Goal: Task Accomplishment & Management: Complete application form

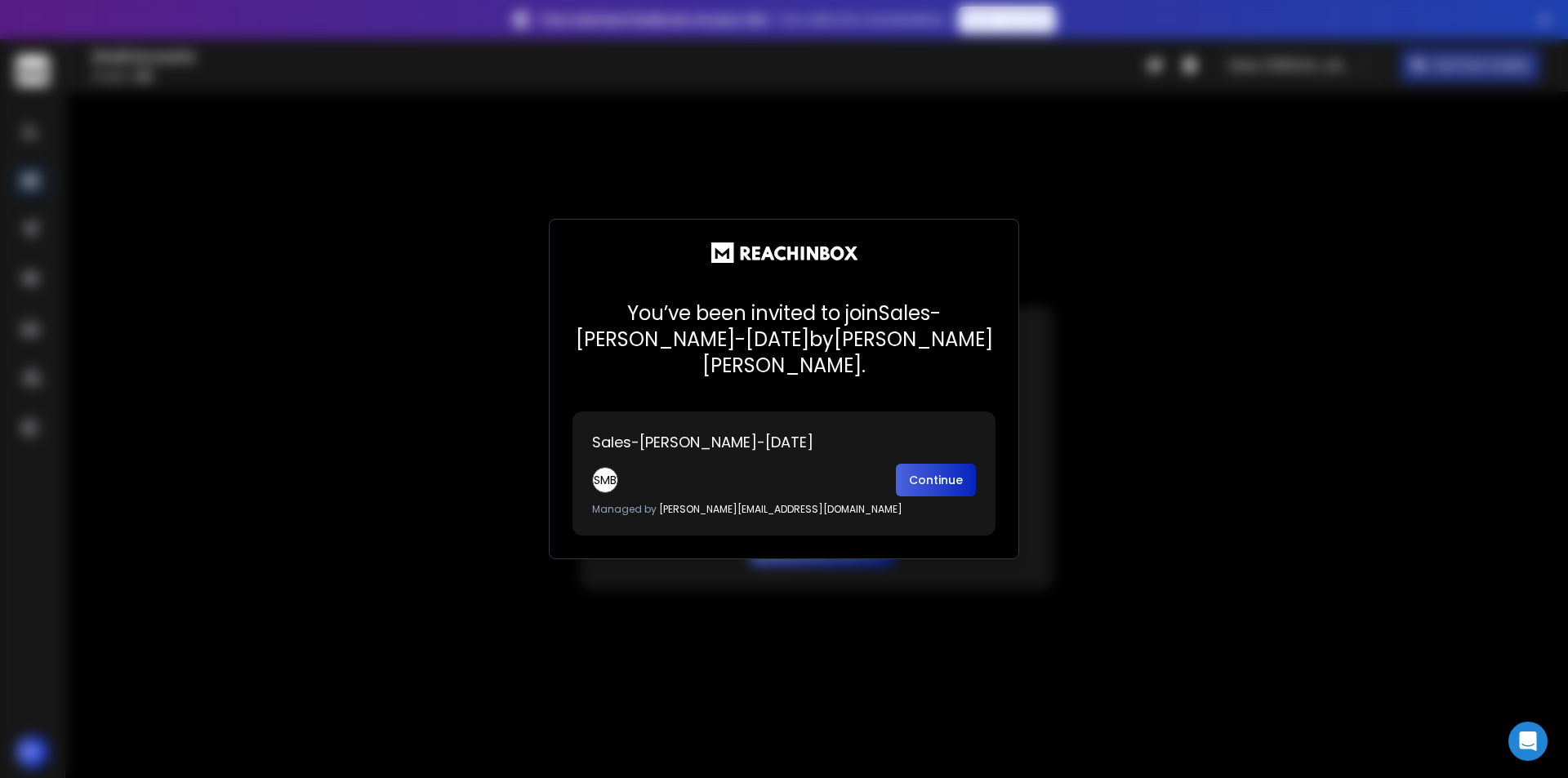
click at [934, 477] on button "Continue" at bounding box center [936, 480] width 80 height 32
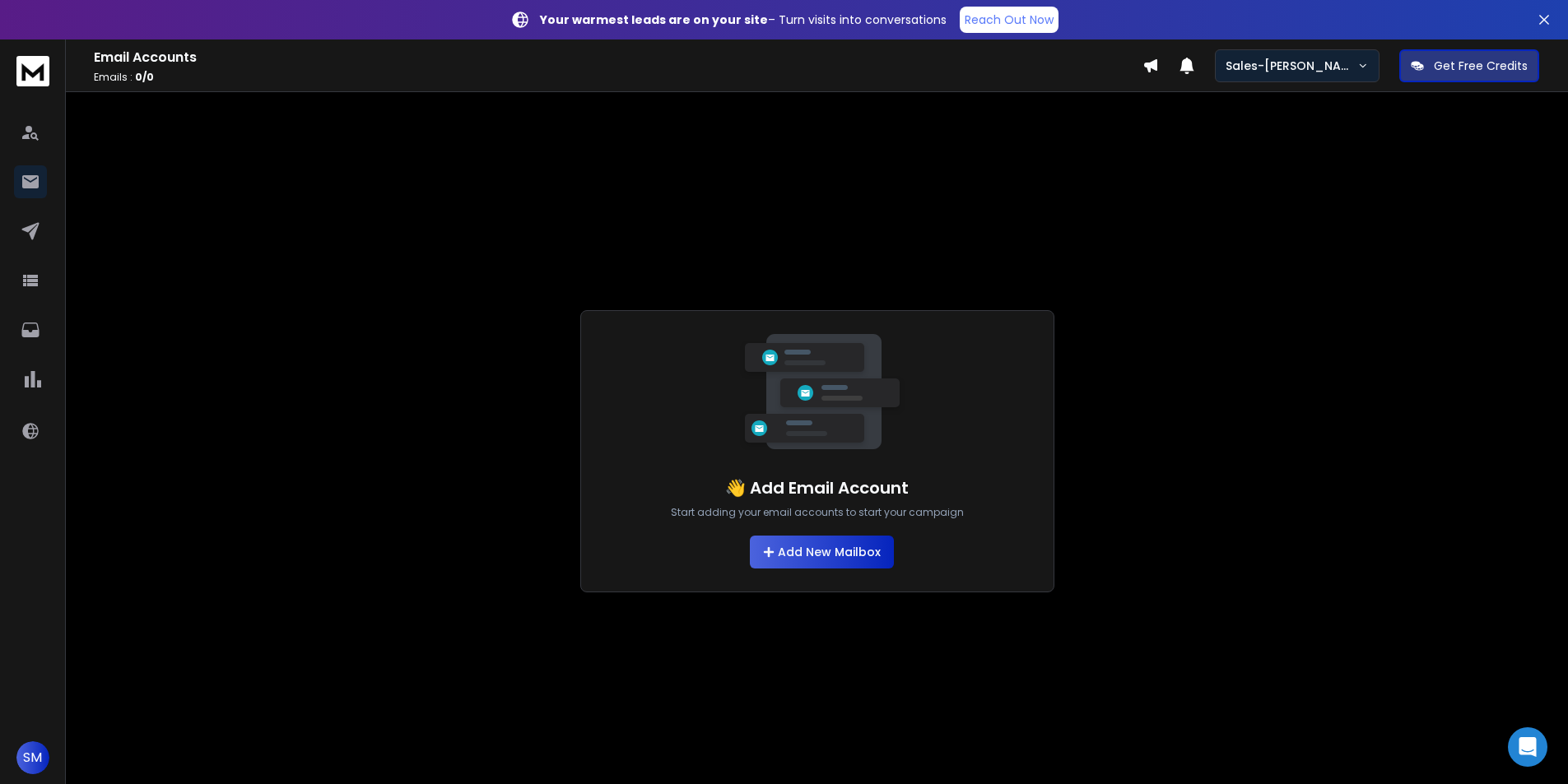
click at [1286, 69] on p "Sales-Shiela-Aug 14 2025" at bounding box center [1291, 65] width 131 height 17
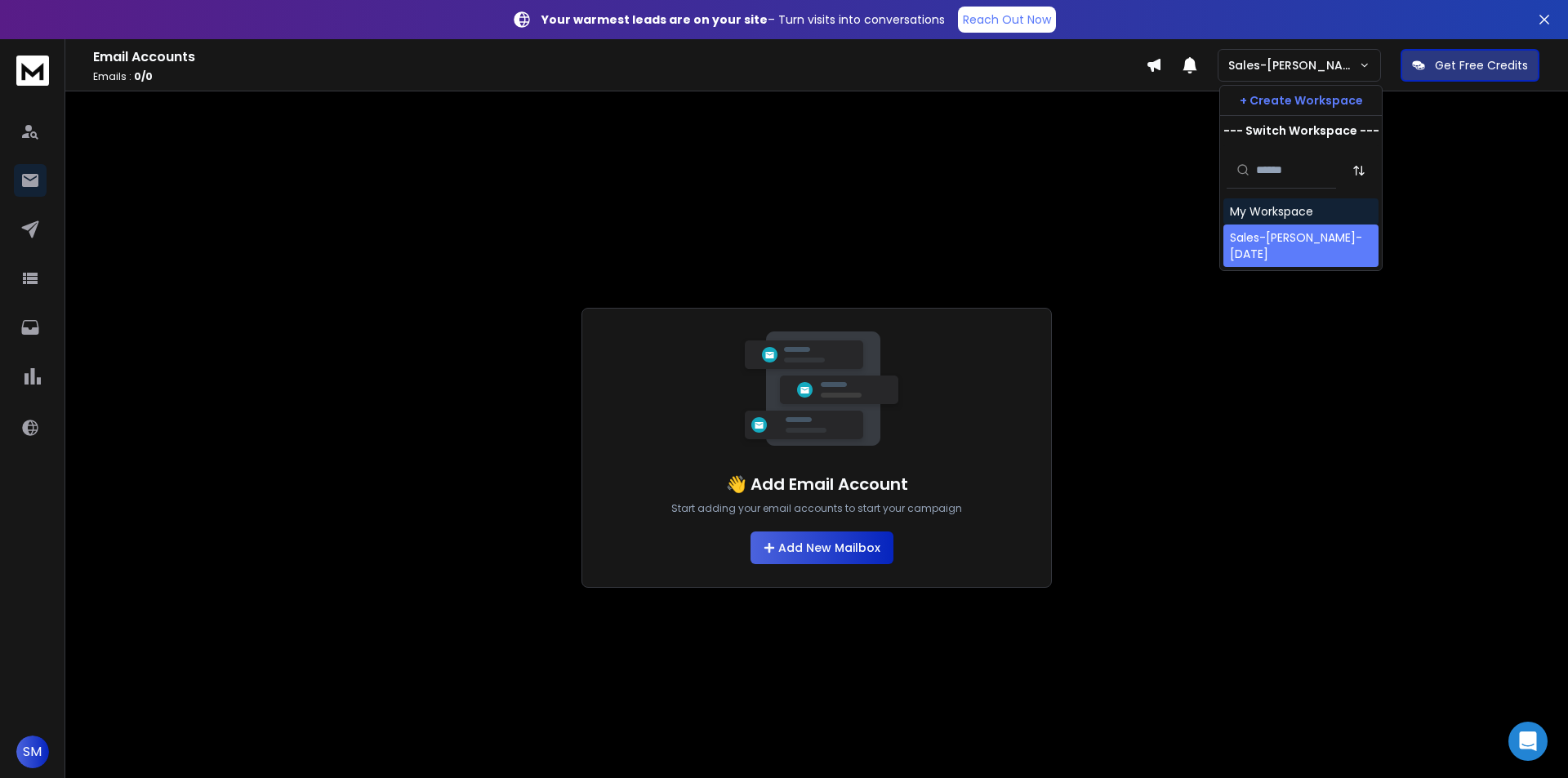
click at [1014, 252] on div "👋 Add Email Account Start adding your email accounts to start your campaign Add…" at bounding box center [816, 448] width 1450 height 680
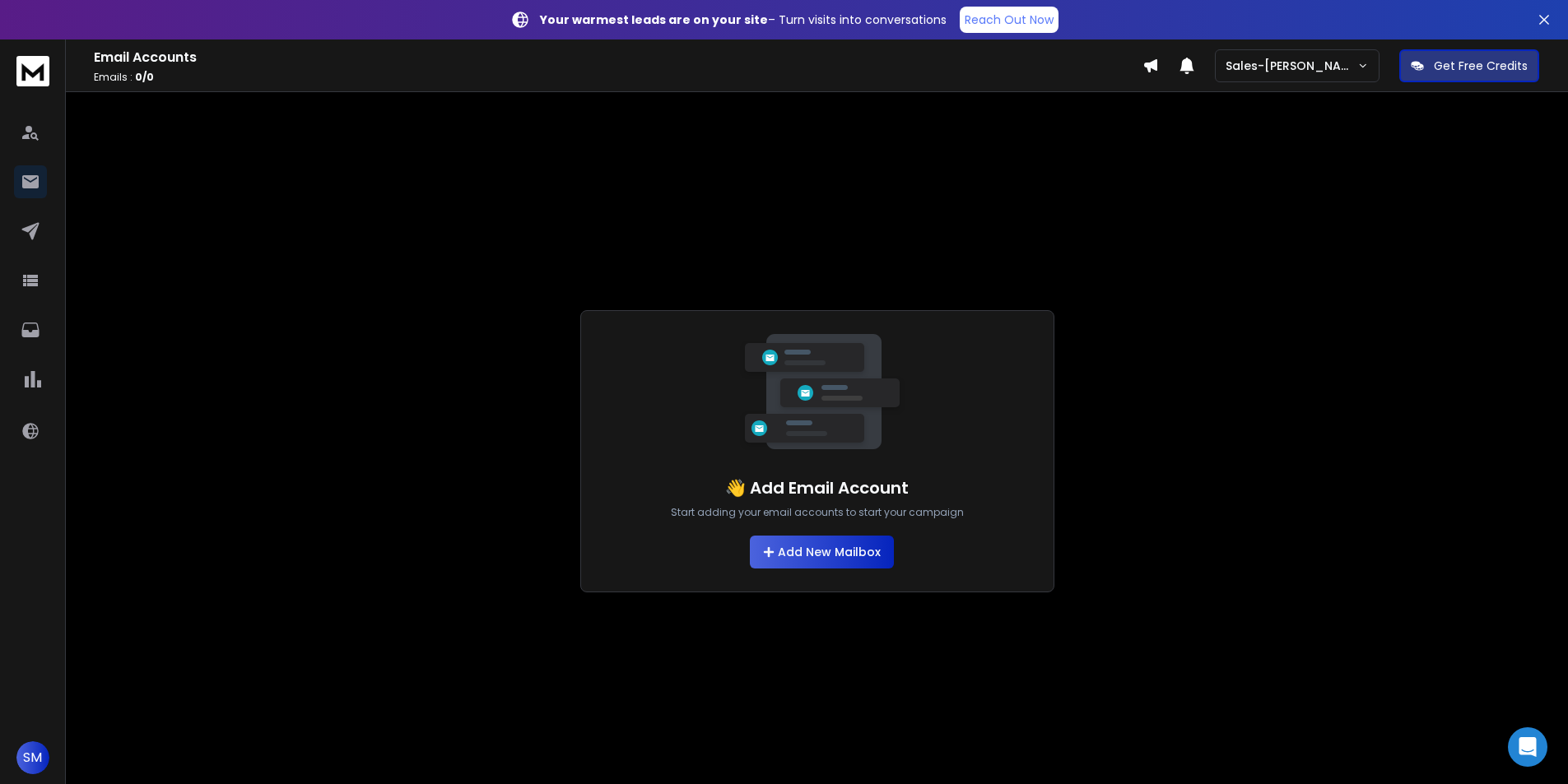
click at [830, 558] on button "Add New Mailbox" at bounding box center [822, 551] width 144 height 33
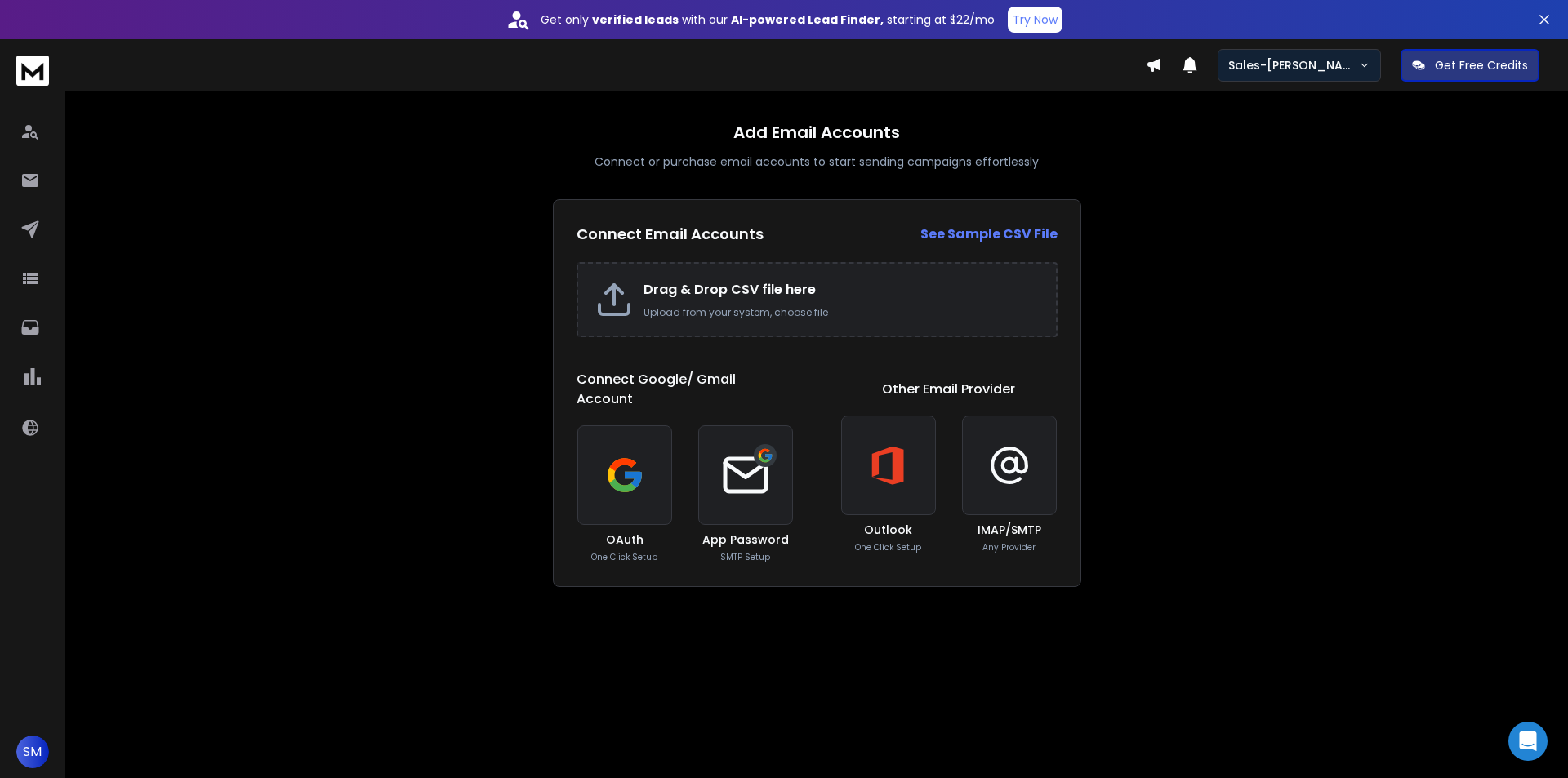
click at [1341, 55] on button "Sales-Shiela-Aug 14 2025" at bounding box center [1299, 65] width 163 height 32
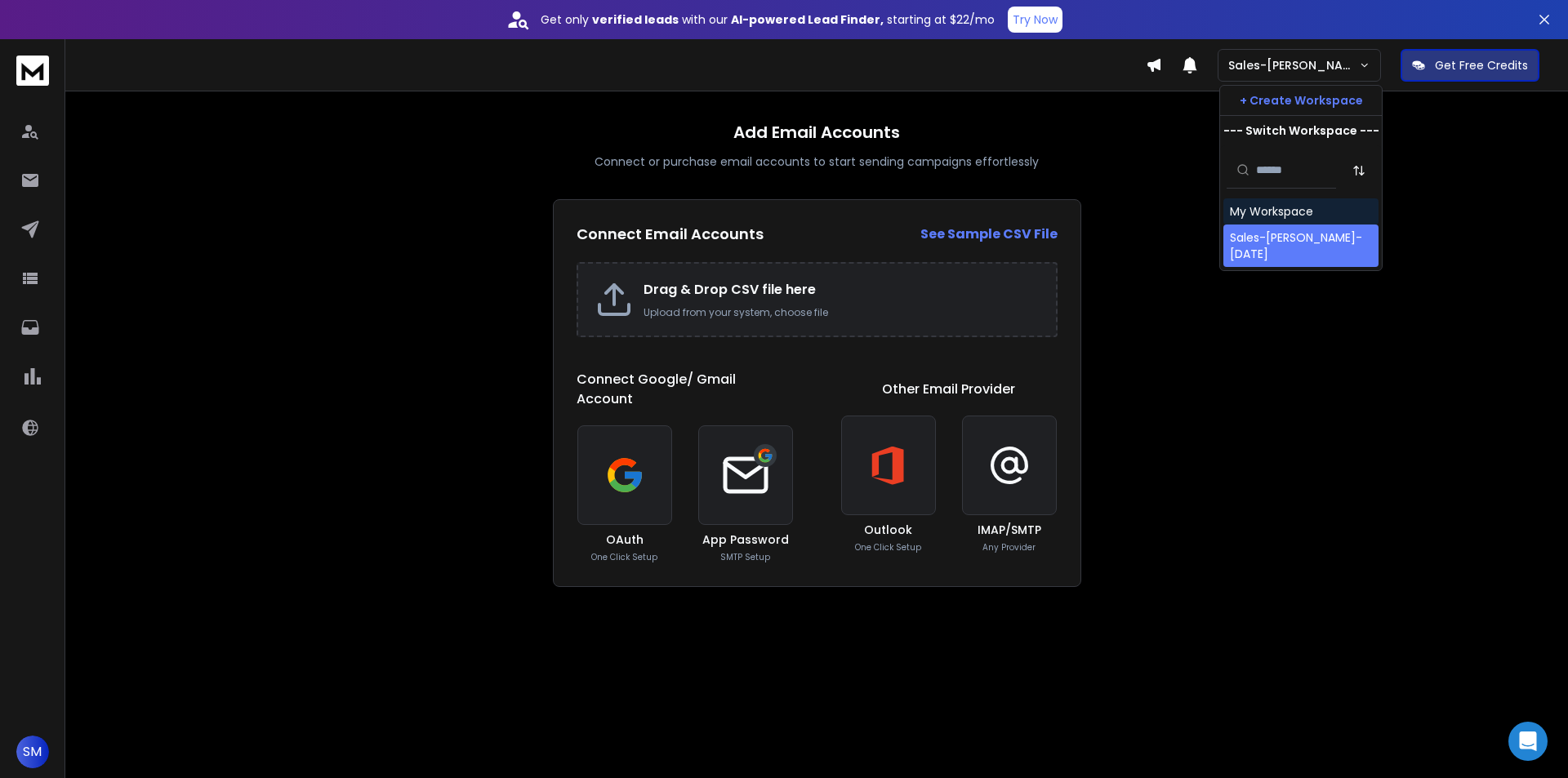
click at [1375, 489] on div "Add Email Accounts Connect or purchase email accounts to start sending campaign…" at bounding box center [816, 370] width 1502 height 499
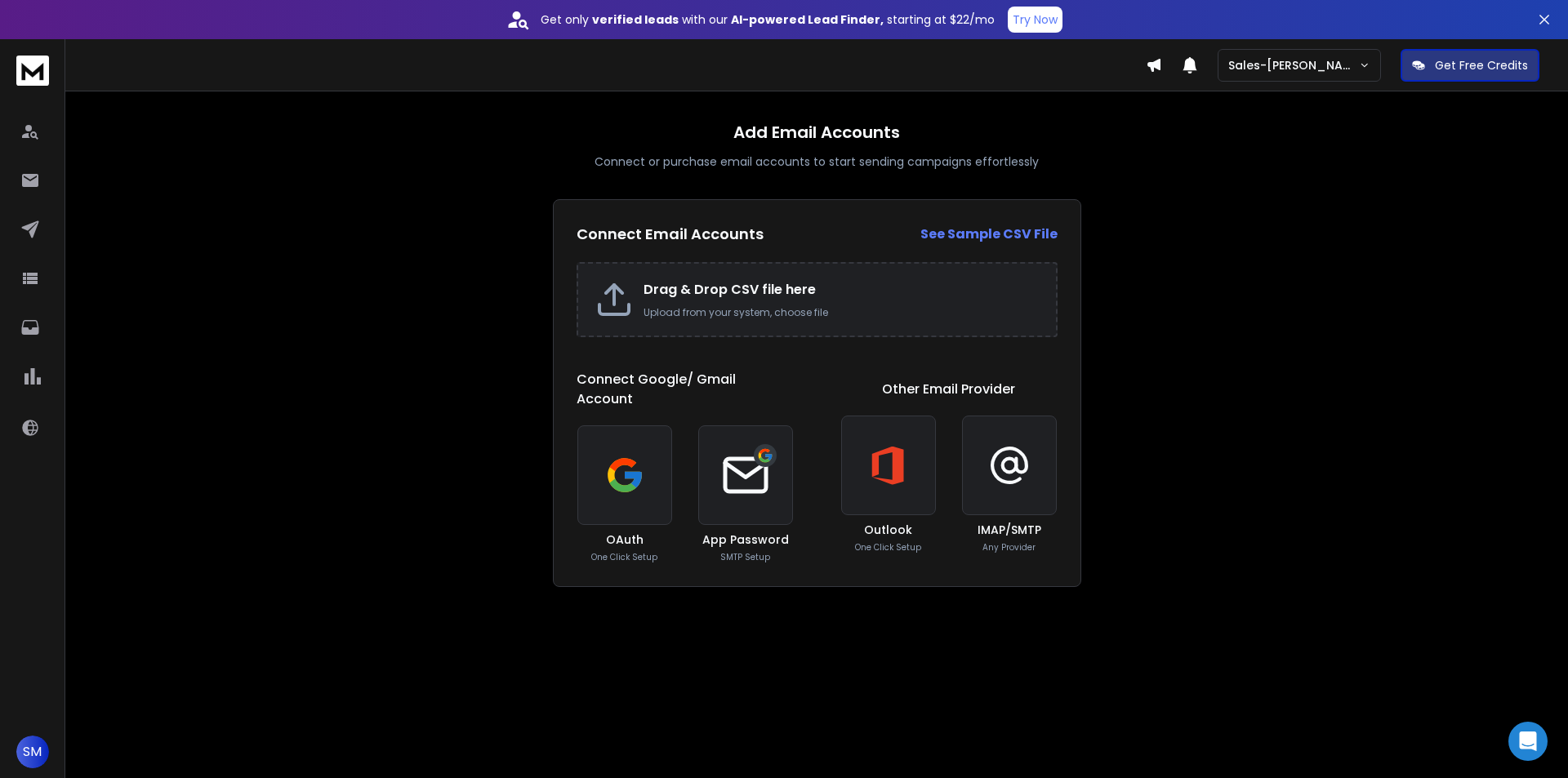
click at [791, 323] on div "Drag & Drop CSV file here Upload from your system, choose file" at bounding box center [817, 300] width 481 height 75
click at [852, 148] on div "Add Email Accounts Connect or purchase email accounts to start sending campaign…" at bounding box center [816, 145] width 1502 height 49
click at [1180, 167] on div "Add Email Accounts Connect or purchase email accounts to start sending campaign…" at bounding box center [816, 145] width 1502 height 49
click at [622, 479] on icon at bounding box center [622, 486] width 27 height 14
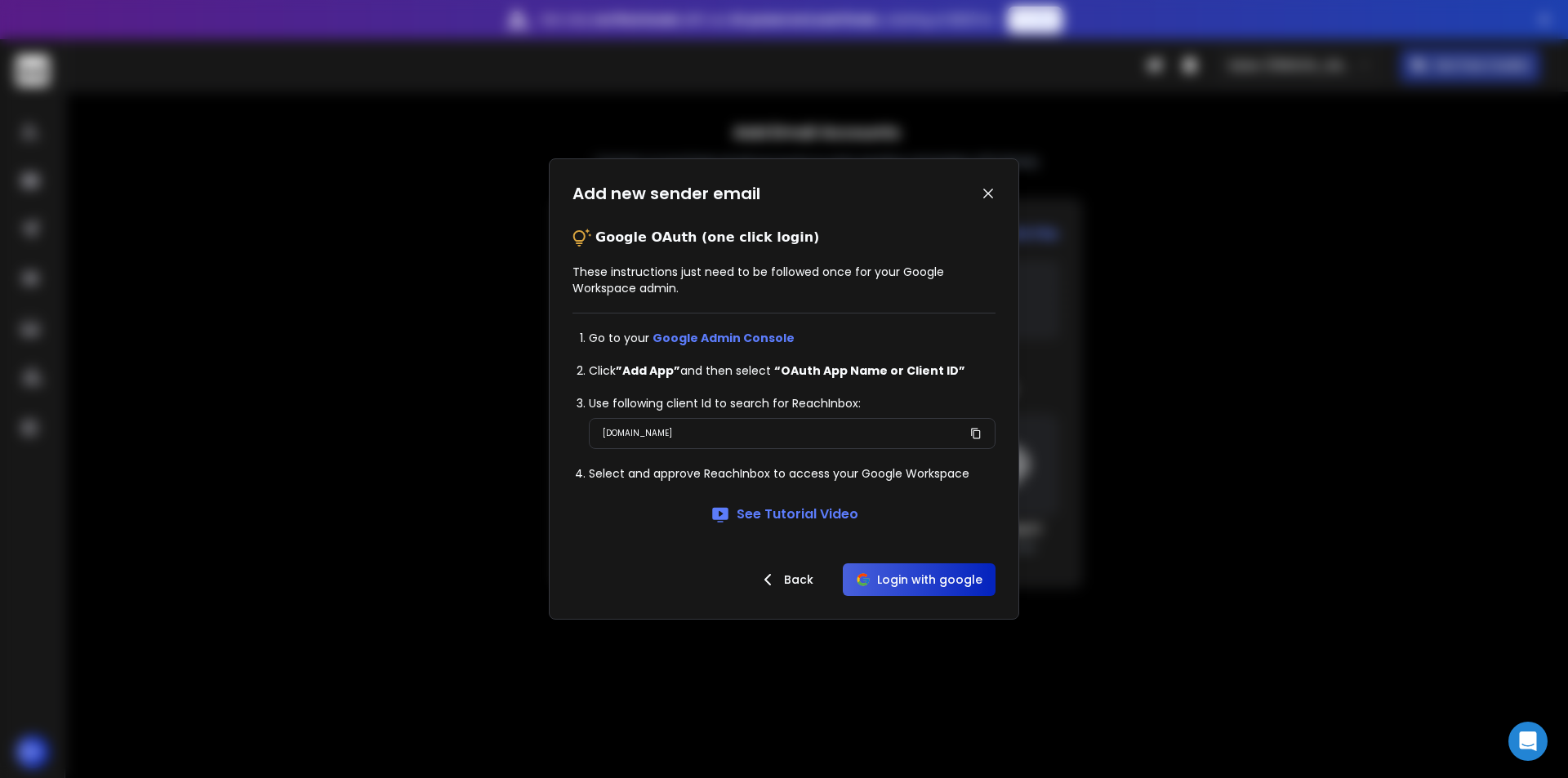
click at [672, 437] on p "549360251880-maeh4okn7btu9cjtf0l2bt1t5b22sbf8.apps.googleusercontent.com" at bounding box center [637, 434] width 69 height 17
click at [672, 434] on p "549360251880-maeh4okn7btu9cjtf0l2bt1t5b22sbf8.apps.googleusercontent.com" at bounding box center [637, 434] width 69 height 17
click at [989, 183] on div "Add new sender email" at bounding box center [784, 193] width 423 height 23
click at [910, 589] on button "Login with google" at bounding box center [919, 580] width 153 height 32
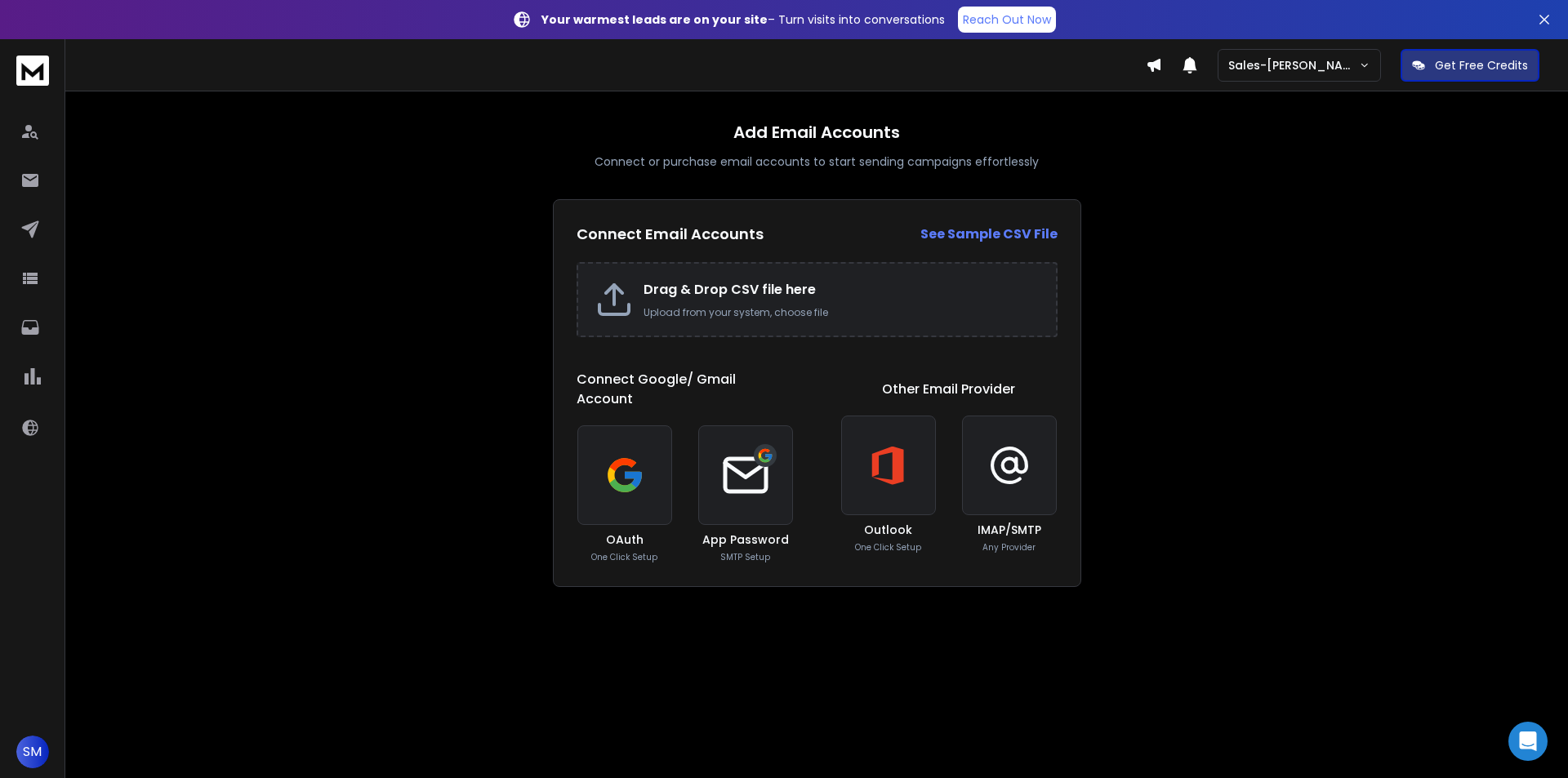
drag, startPoint x: 0, startPoint y: 0, endPoint x: 1213, endPoint y: 332, distance: 1257.6
click at [1213, 332] on div "Add Email Accounts Connect or purchase email accounts to start sending campaign…" at bounding box center [816, 370] width 1502 height 499
click at [776, 602] on div "Your warmest leads are on your site – Turn visits into conversations Reach Out …" at bounding box center [784, 389] width 1568 height 778
click at [774, 601] on div "Your warmest leads are on your site – Turn visits into conversations Reach Out …" at bounding box center [784, 389] width 1568 height 778
click at [960, 234] on strong "See Sample CSV File" at bounding box center [989, 233] width 137 height 18
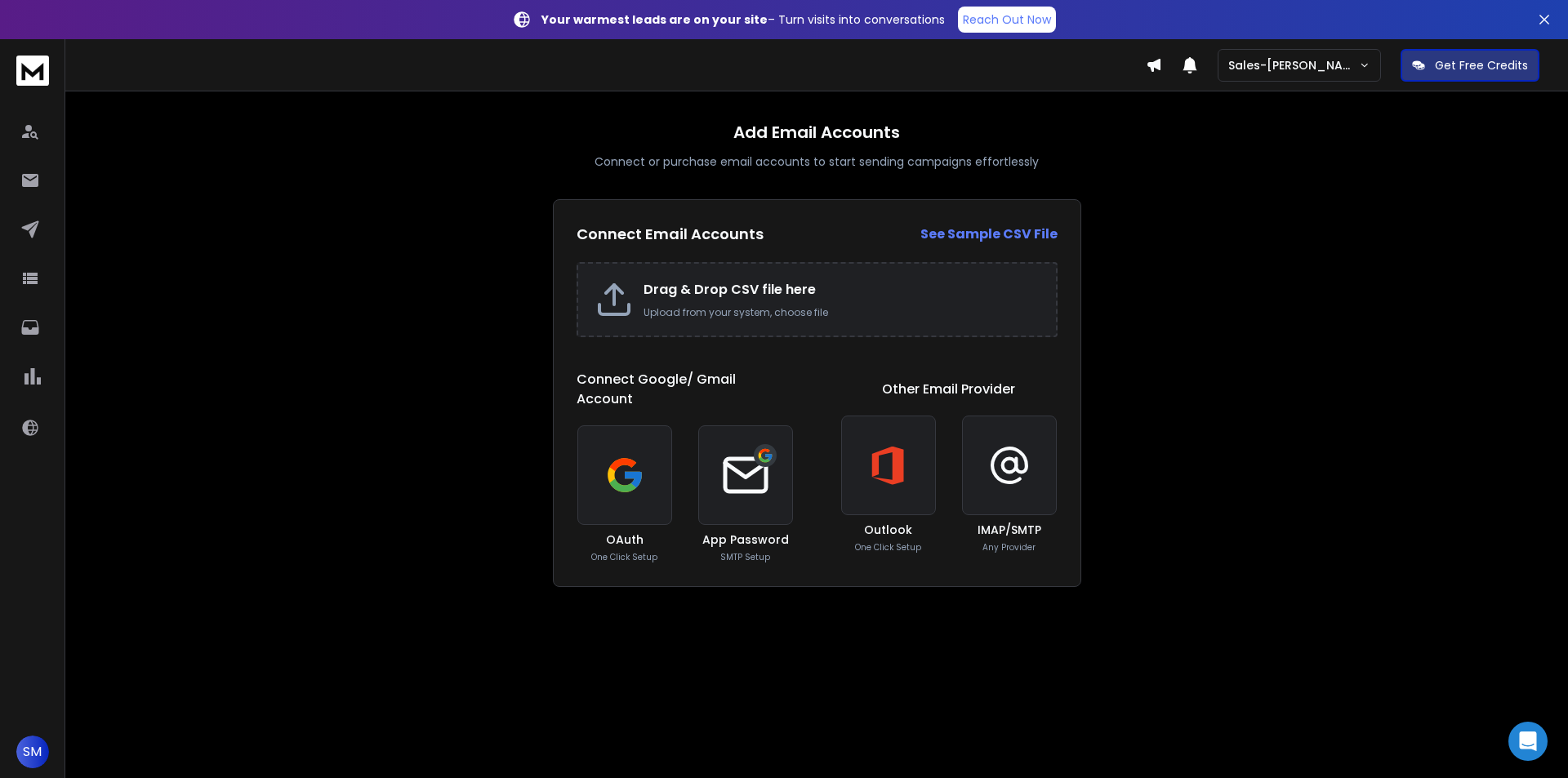
click at [934, 379] on h1 "Other Email Provider" at bounding box center [948, 389] width 133 height 19
click at [933, 379] on h1 "Other Email Provider" at bounding box center [948, 389] width 133 height 19
click at [1093, 399] on div "Connect Email Accounts See Sample CSV File Drag & Drop CSV file here Upload fro…" at bounding box center [817, 393] width 633 height 388
click at [1316, 69] on p "Sales-Shiela-Aug 14 2025" at bounding box center [1293, 65] width 130 height 17
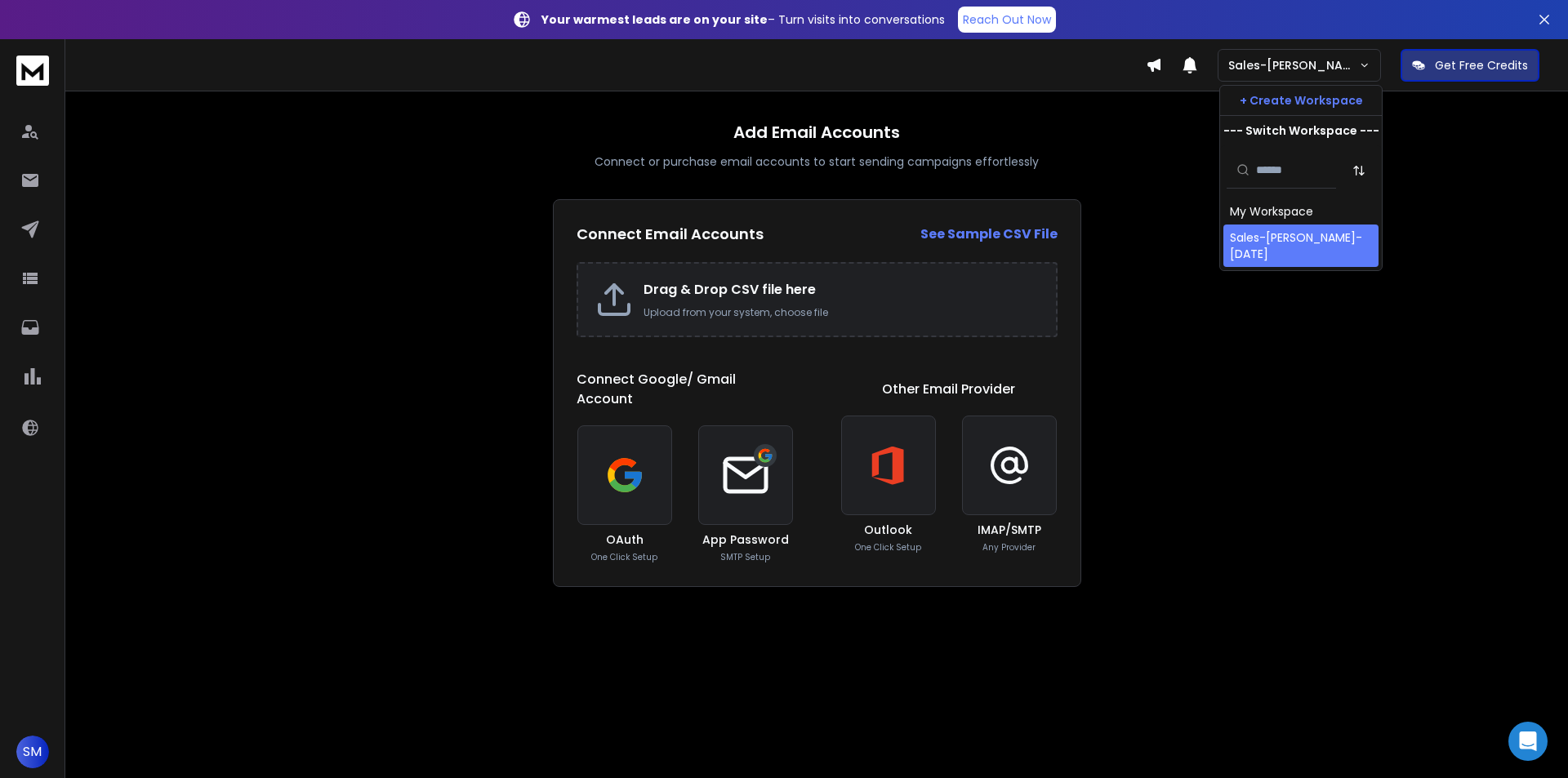
click at [1287, 227] on div "Sales-[PERSON_NAME]-[DATE]" at bounding box center [1301, 246] width 156 height 43
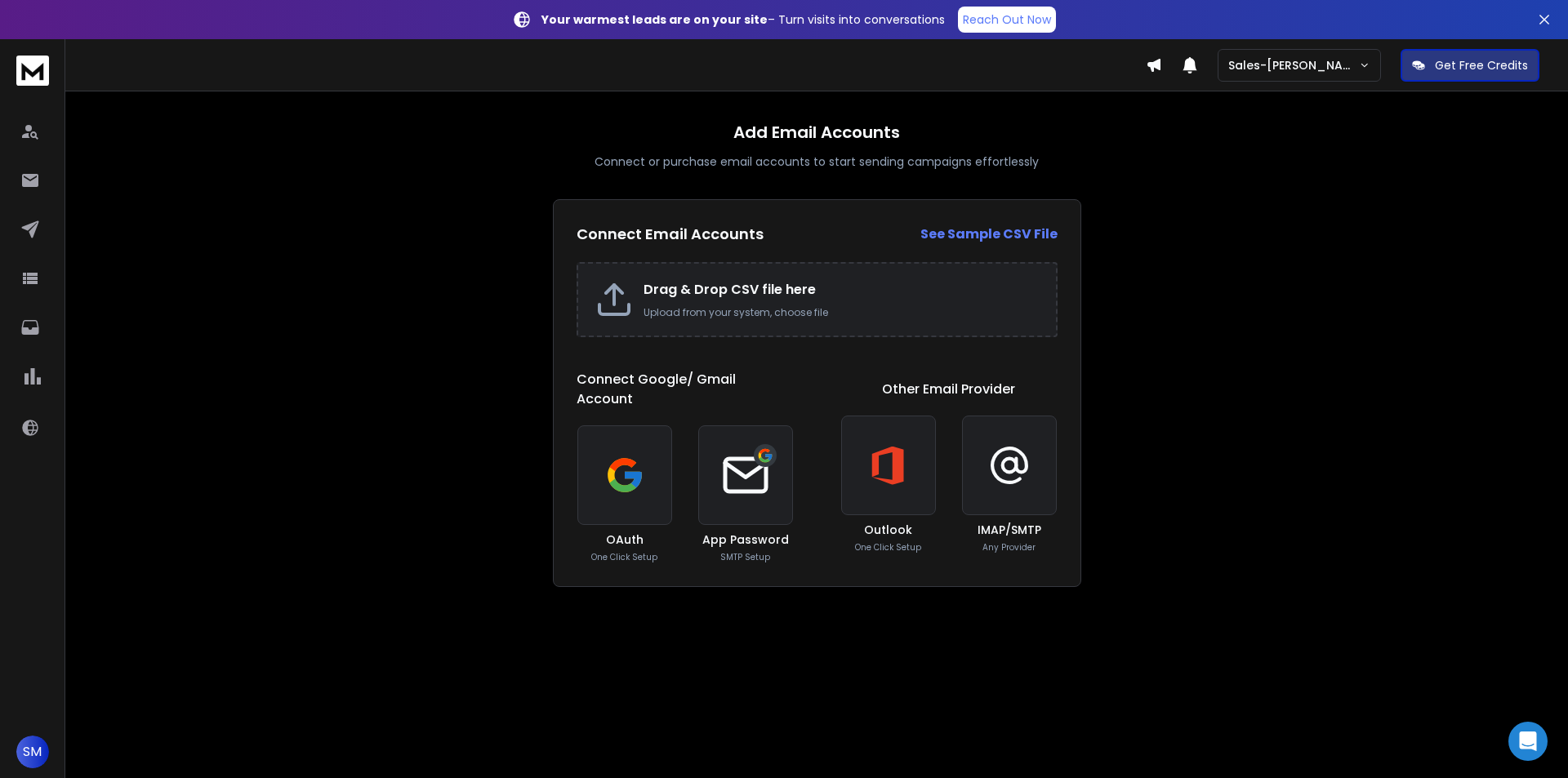
drag, startPoint x: 1271, startPoint y: 233, endPoint x: 1243, endPoint y: 240, distance: 28.9
click at [1257, 240] on div "Add Email Accounts Connect or purchase email accounts to start sending campaign…" at bounding box center [816, 370] width 1502 height 499
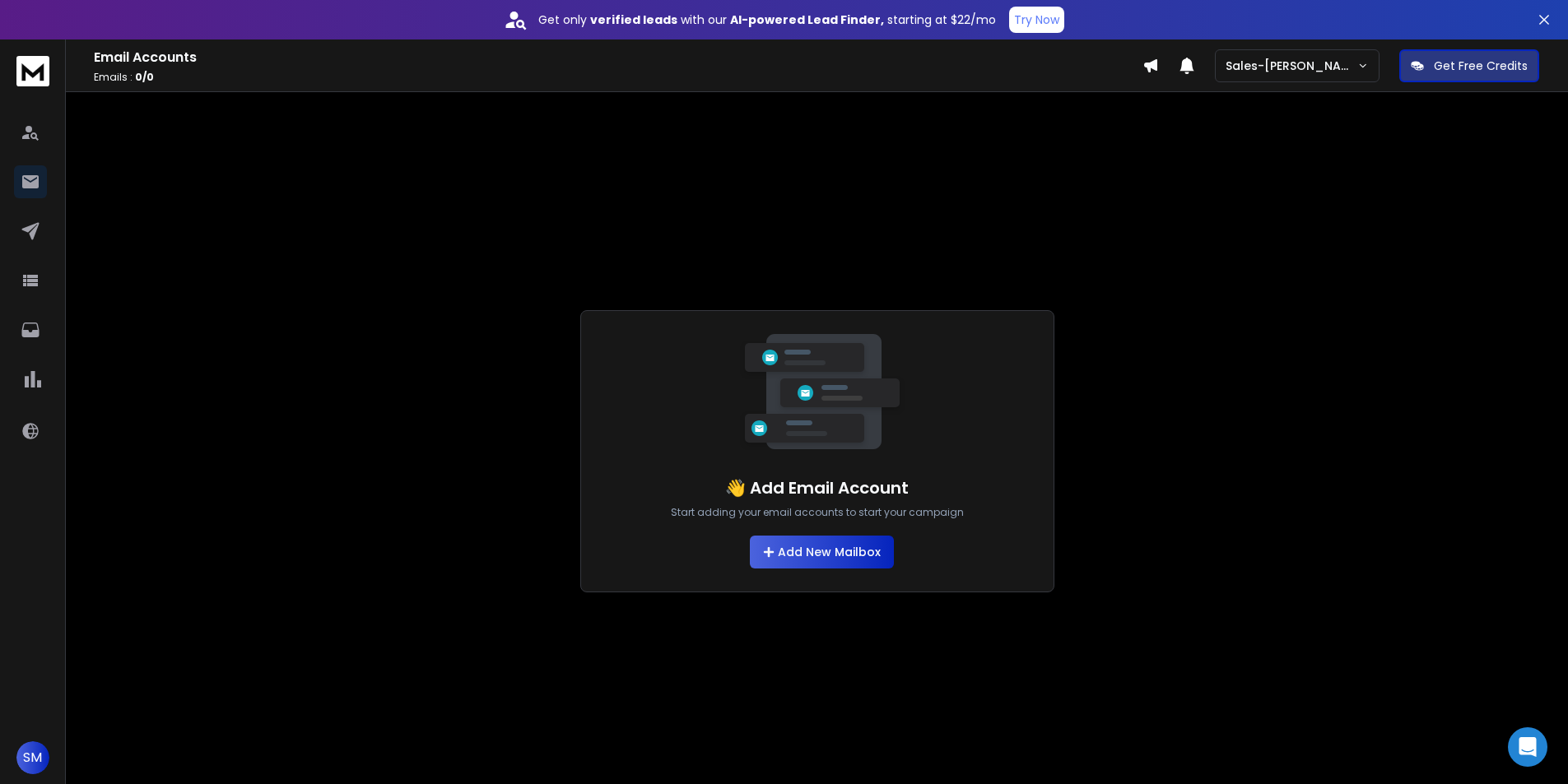
drag, startPoint x: 794, startPoint y: 551, endPoint x: 785, endPoint y: 534, distance: 19.2
click at [794, 550] on button "Add New Mailbox" at bounding box center [822, 551] width 144 height 33
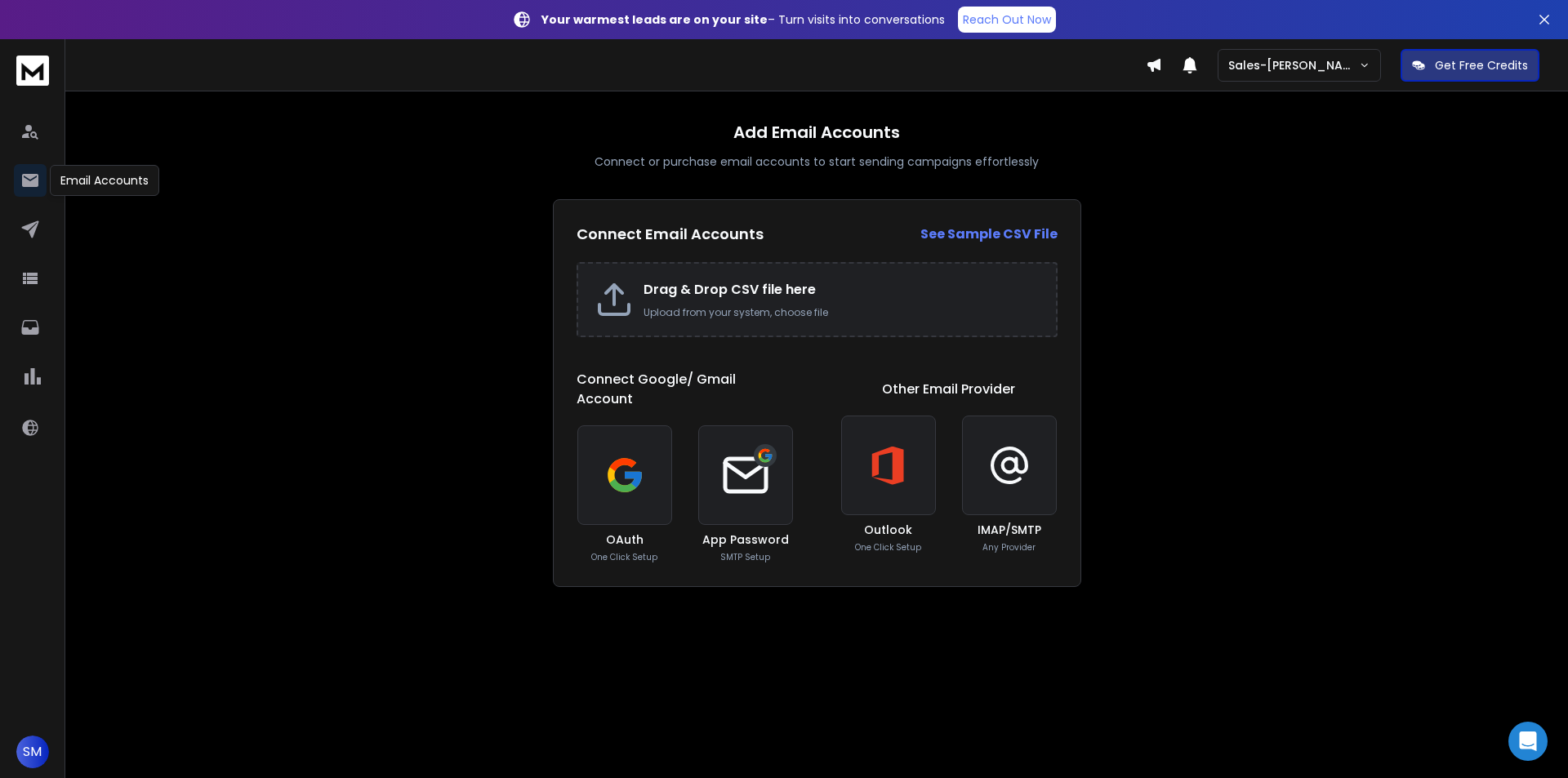
click at [28, 174] on icon at bounding box center [30, 180] width 17 height 13
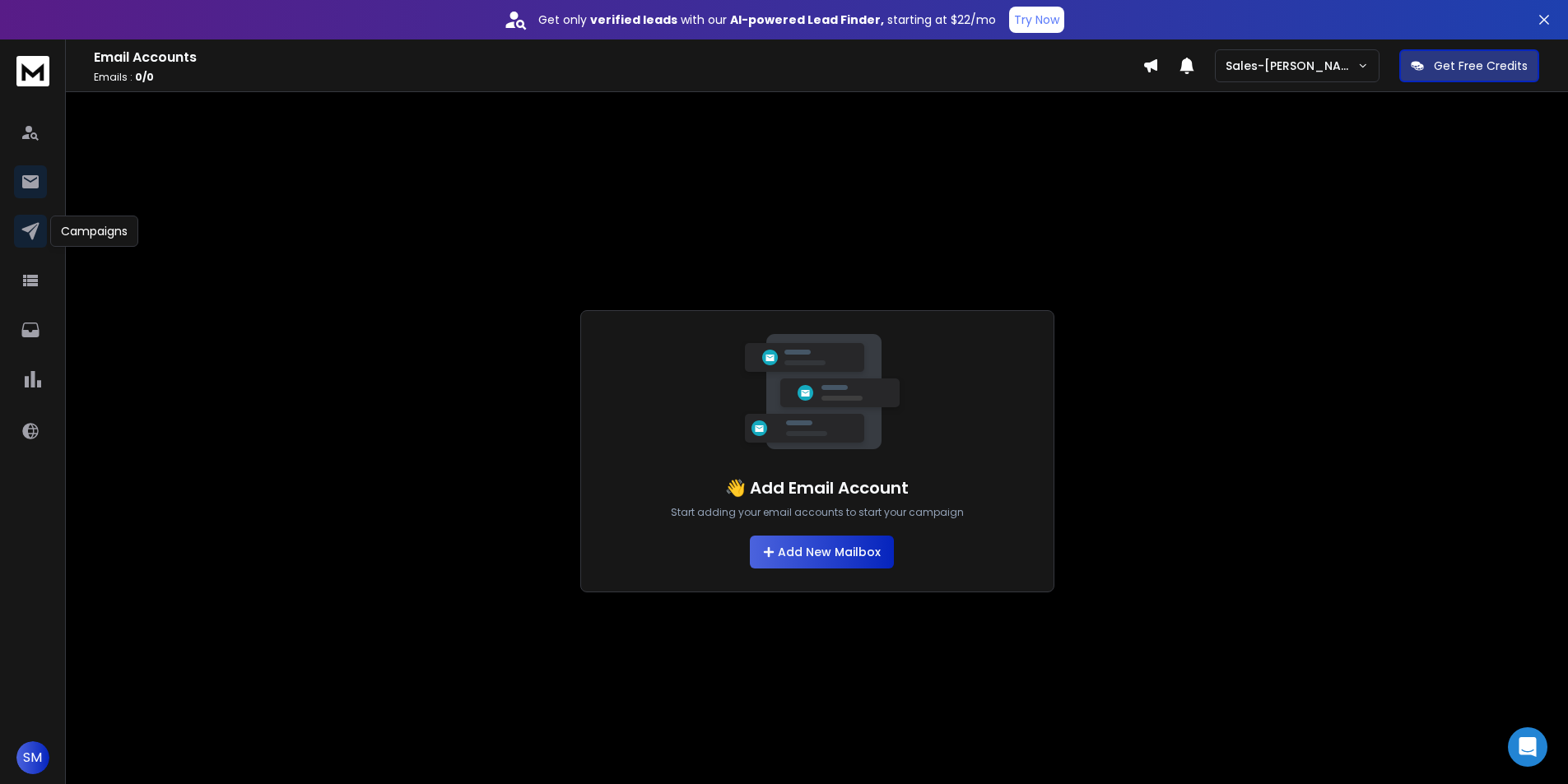
click at [32, 219] on link at bounding box center [30, 231] width 33 height 33
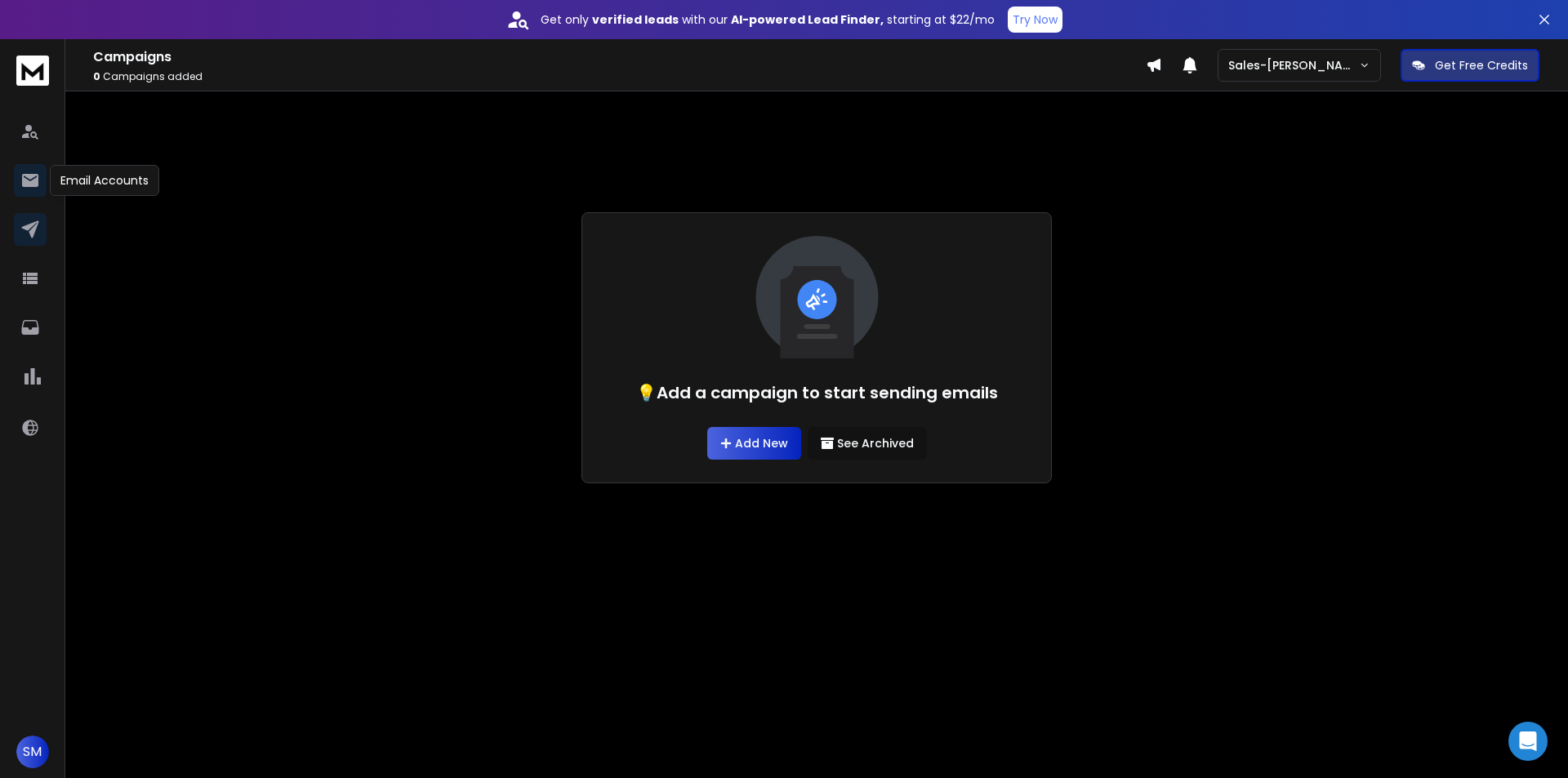
click at [31, 179] on icon at bounding box center [30, 180] width 19 height 19
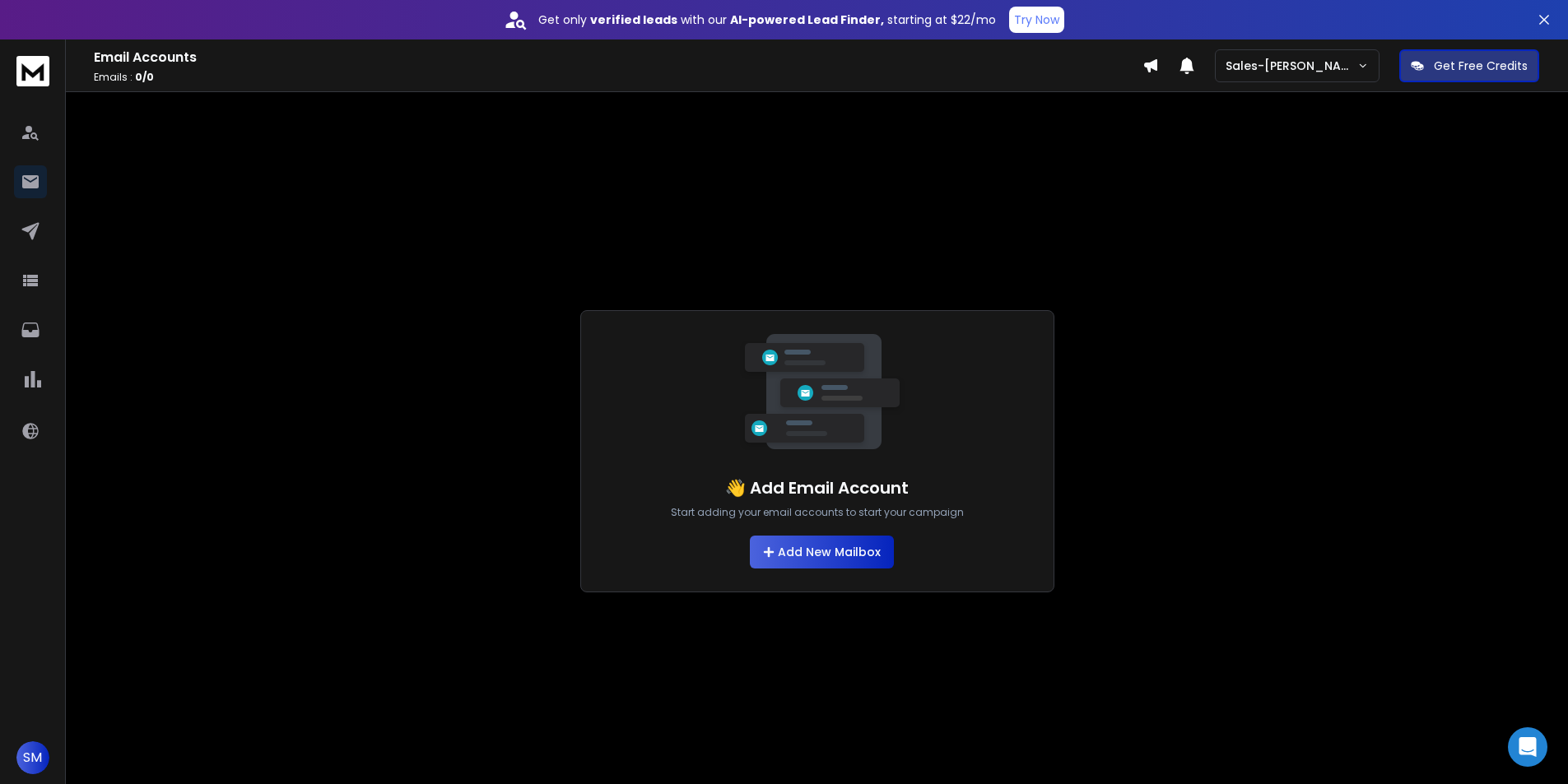
click at [838, 559] on button "Add New Mailbox" at bounding box center [822, 551] width 144 height 33
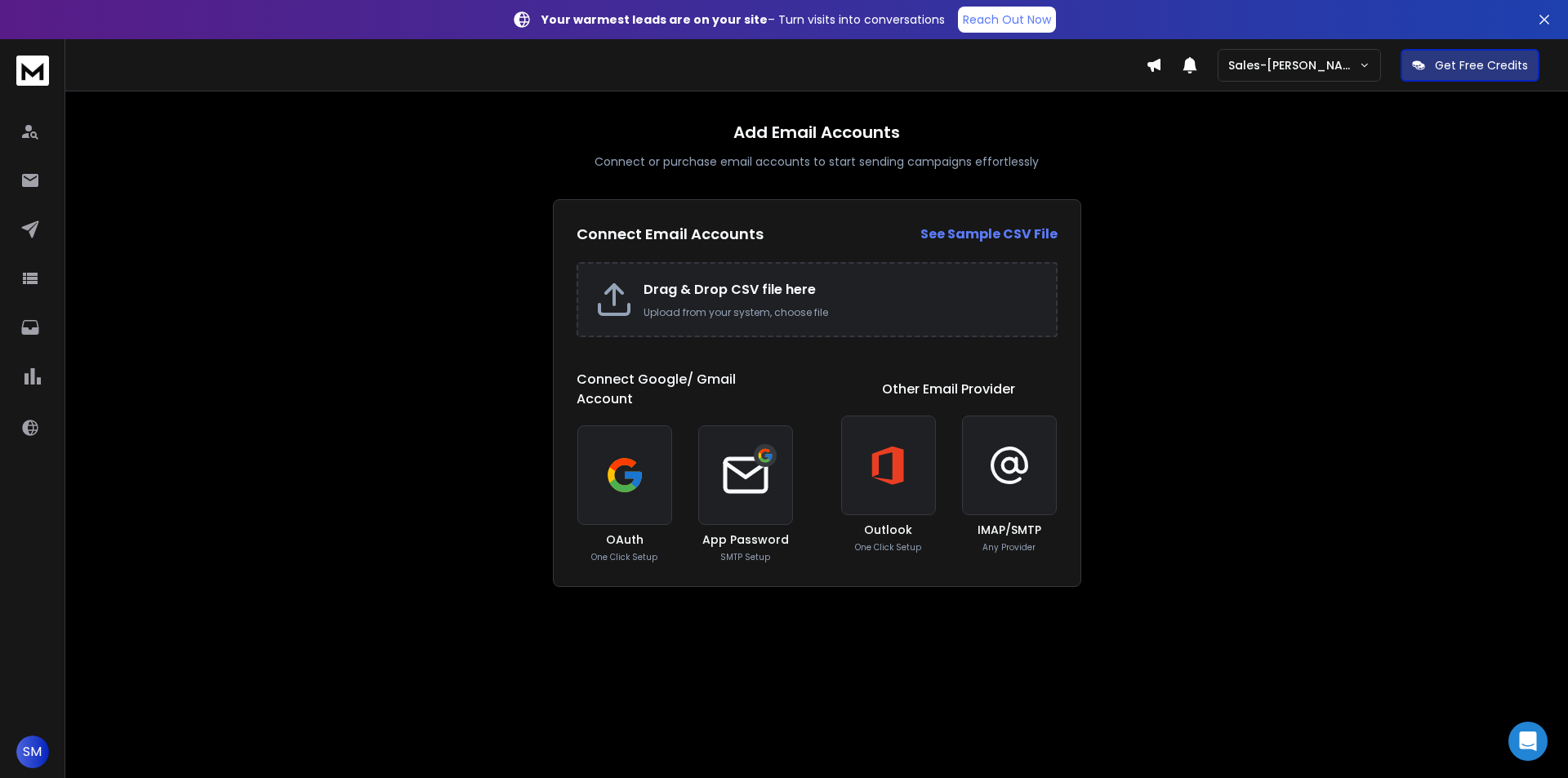
click at [702, 374] on h1 "Connect Google/ Gmail Account" at bounding box center [685, 389] width 218 height 39
click at [661, 372] on h1 "Connect Google/ Gmail Account" at bounding box center [685, 389] width 218 height 39
click at [740, 490] on div at bounding box center [746, 476] width 94 height 100
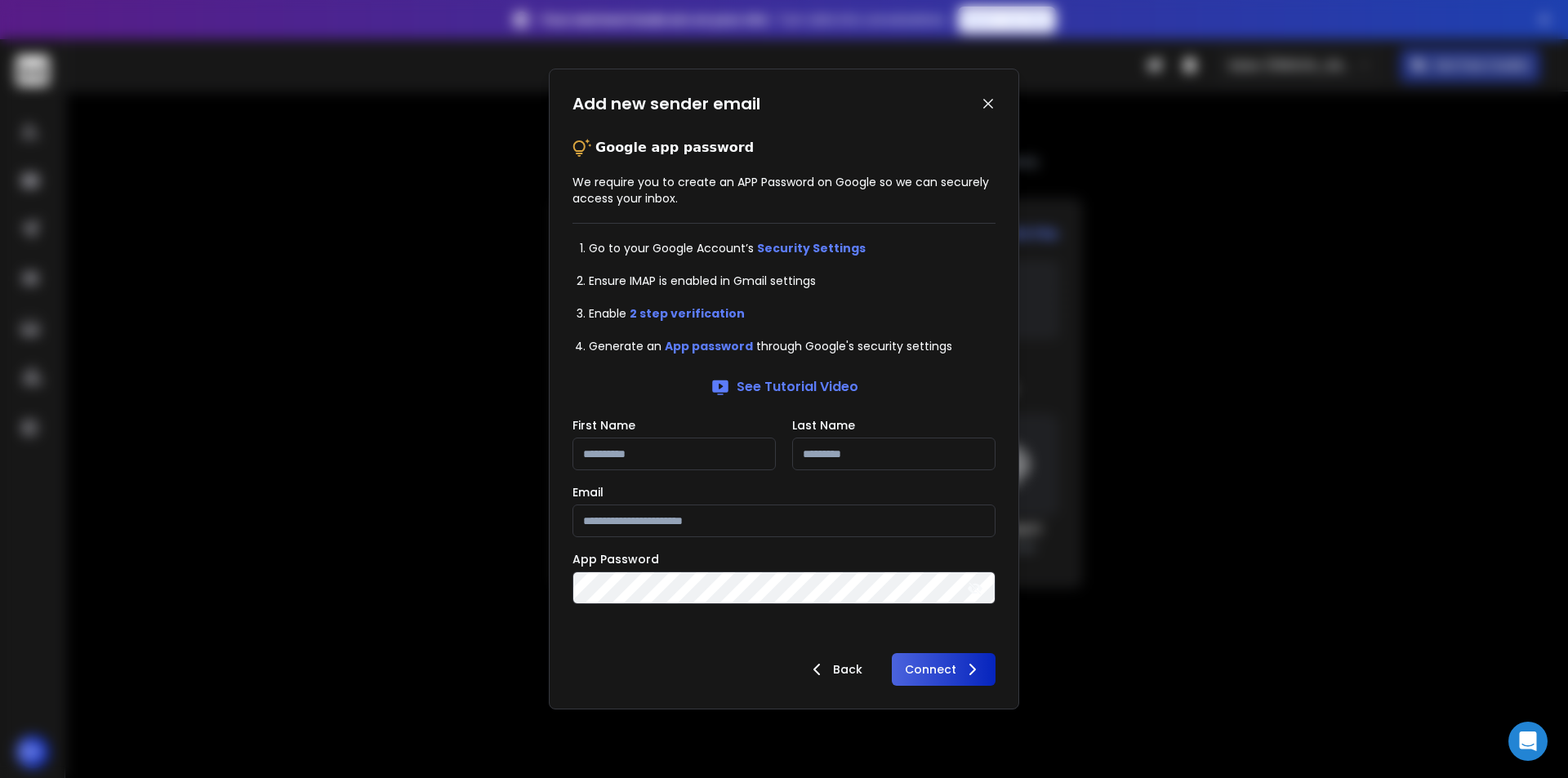
click at [988, 94] on div "Add new sender email" at bounding box center [784, 104] width 423 height 23
click at [992, 99] on icon at bounding box center [988, 103] width 10 height 10
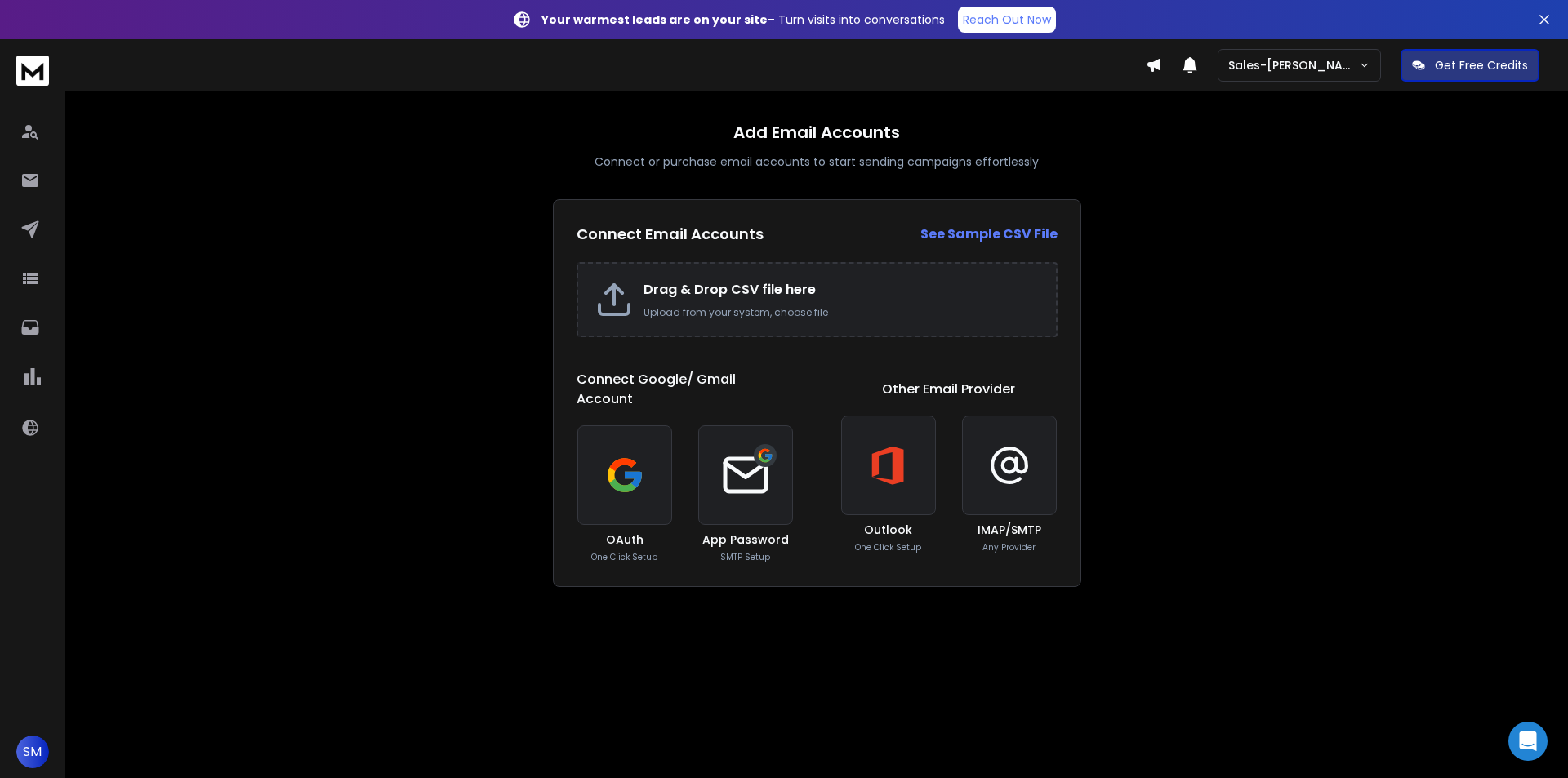
click at [1029, 459] on div at bounding box center [1009, 466] width 94 height 100
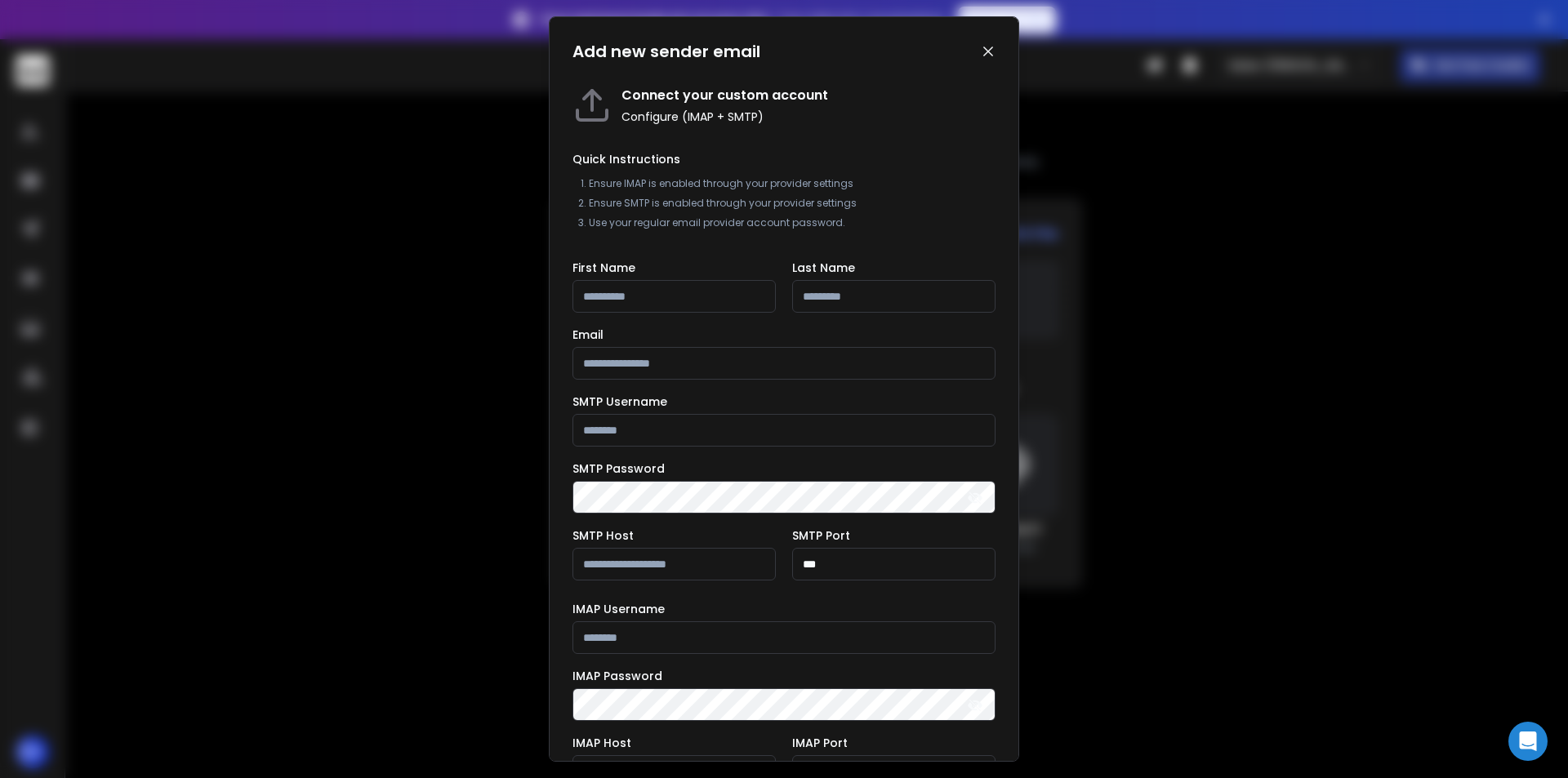
click at [994, 47] on icon at bounding box center [988, 51] width 15 height 15
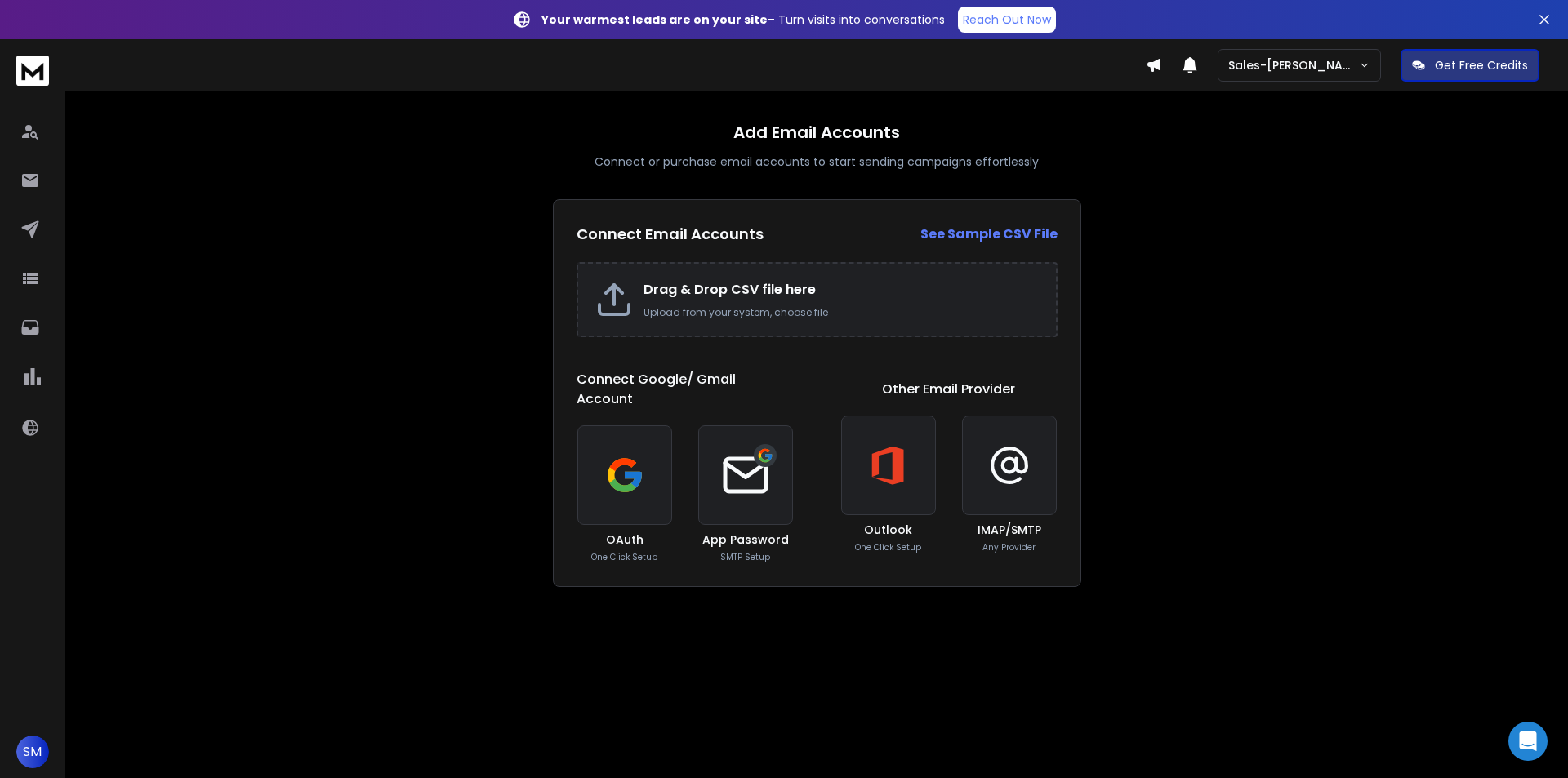
click at [878, 304] on div "Drag & Drop CSV file here Upload from your system, choose file" at bounding box center [841, 299] width 396 height 39
click at [33, 232] on icon at bounding box center [30, 229] width 19 height 19
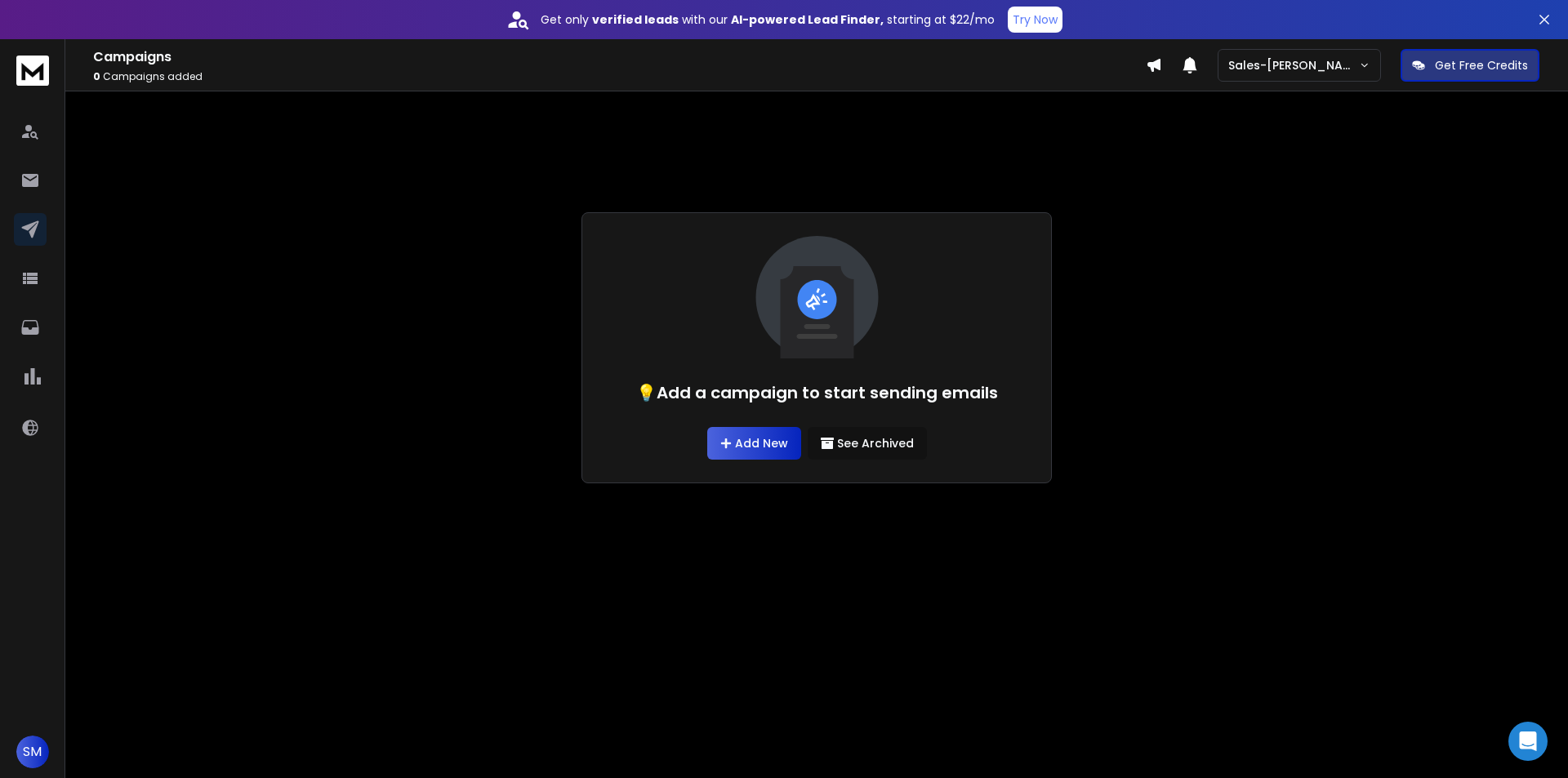
click at [763, 446] on link "Add New" at bounding box center [753, 443] width 94 height 32
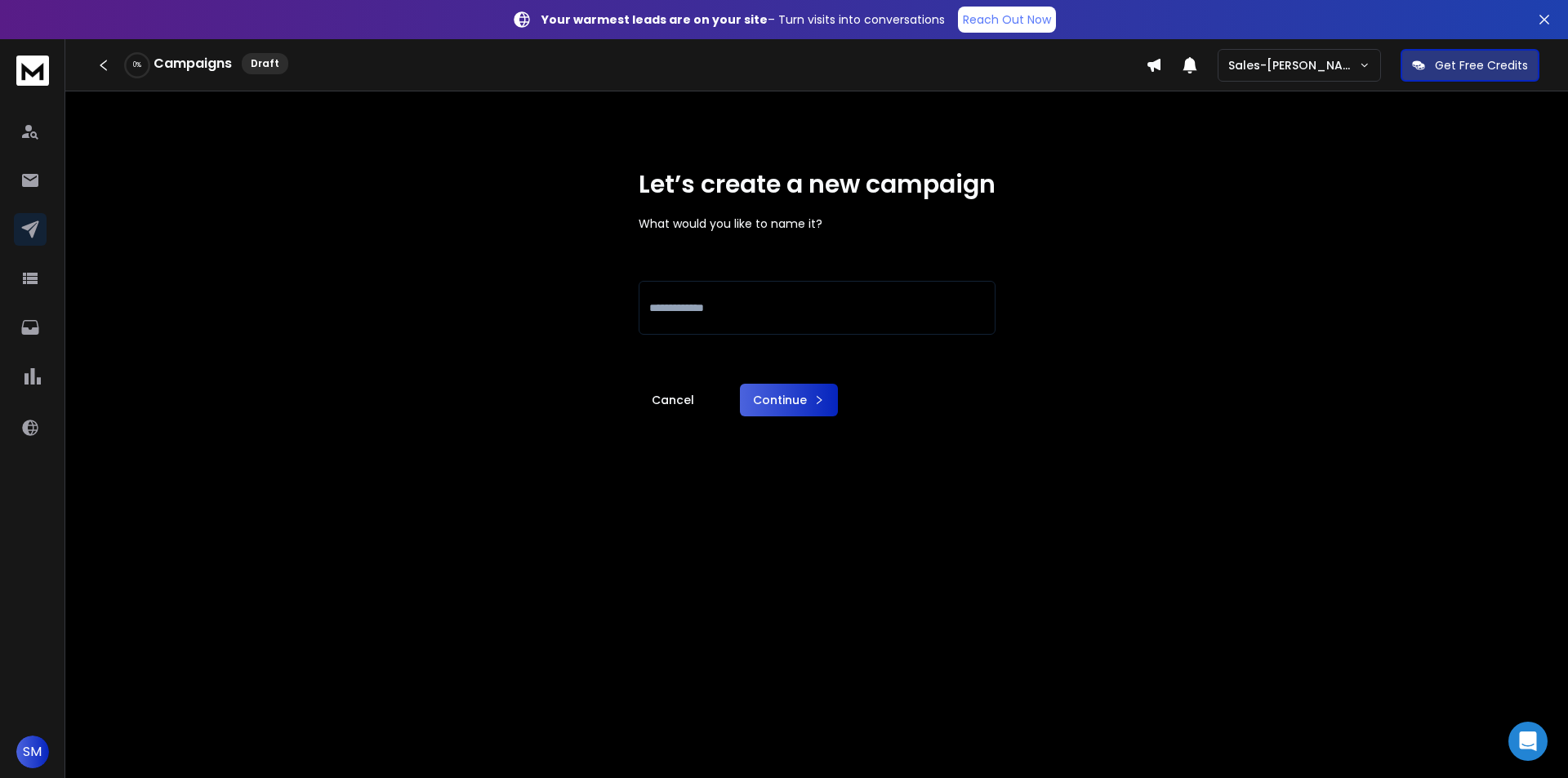
click at [722, 316] on input at bounding box center [817, 308] width 357 height 54
type input "**********"
click at [794, 402] on button "Continue" at bounding box center [789, 399] width 98 height 32
click at [794, 402] on div "Cancel Continue" at bounding box center [817, 399] width 357 height 32
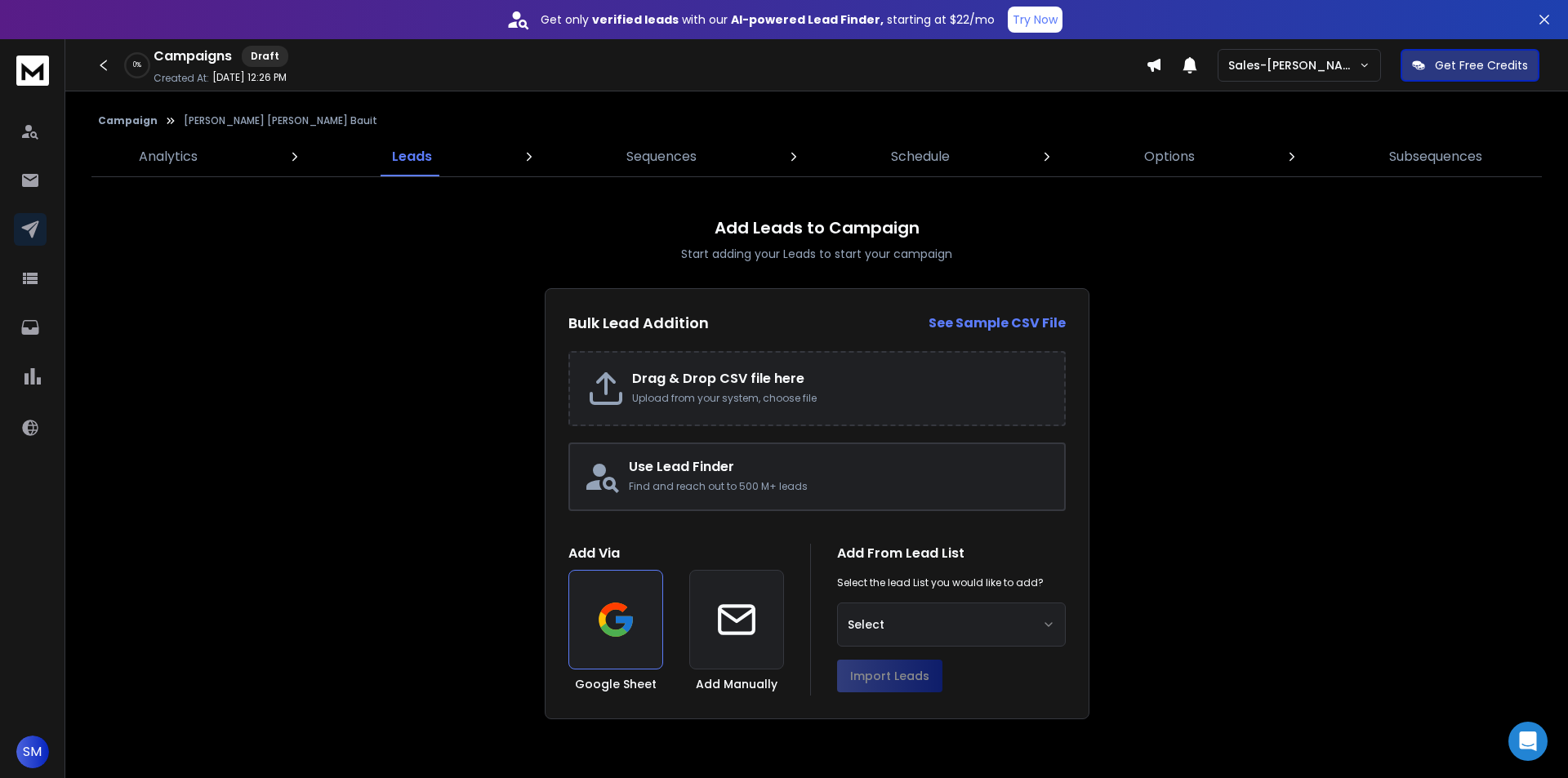
click at [616, 619] on icon at bounding box center [625, 624] width 17 height 17
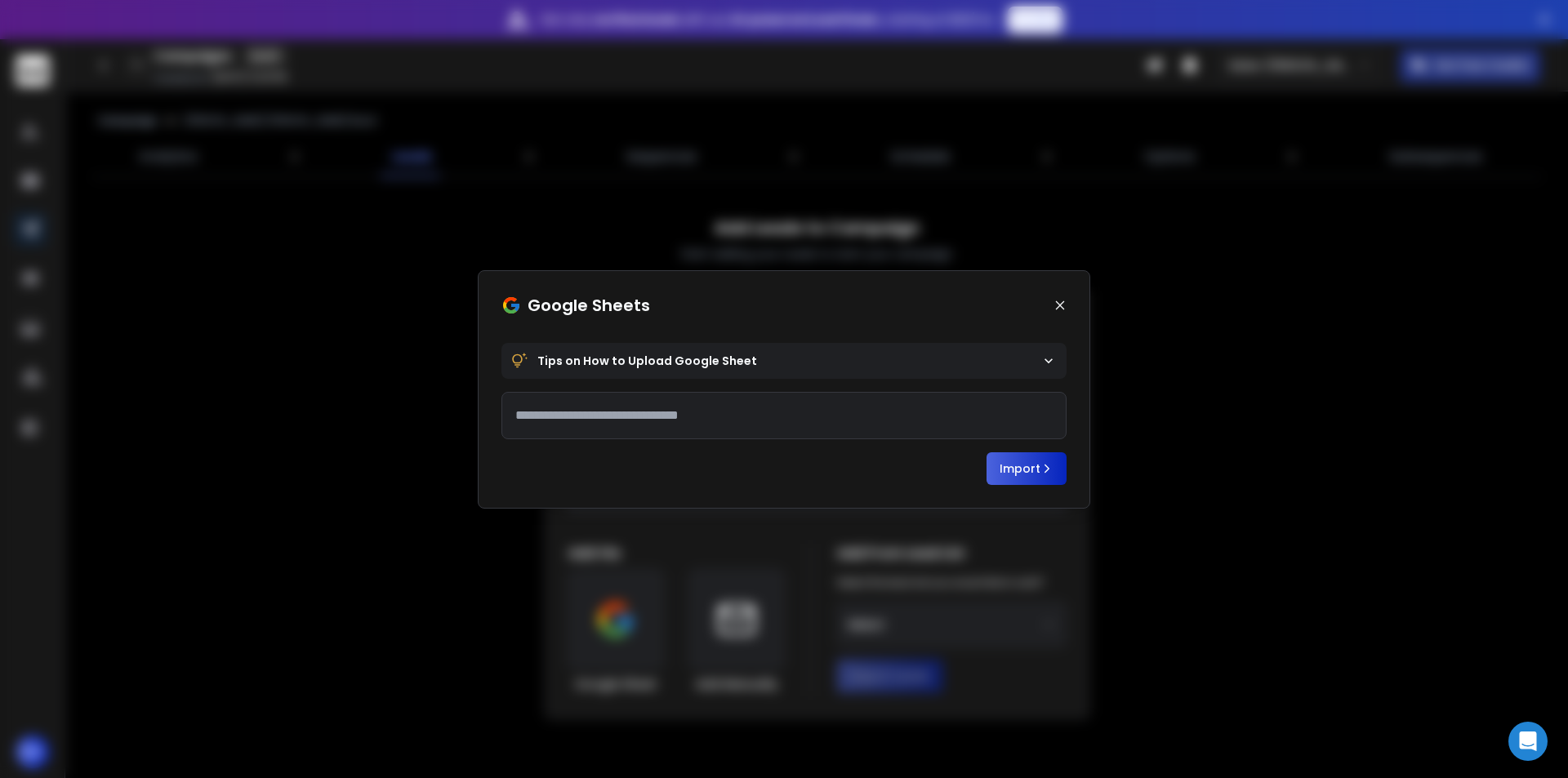
click at [613, 420] on input at bounding box center [784, 415] width 565 height 47
click at [1055, 299] on icon at bounding box center [1059, 305] width 13 height 13
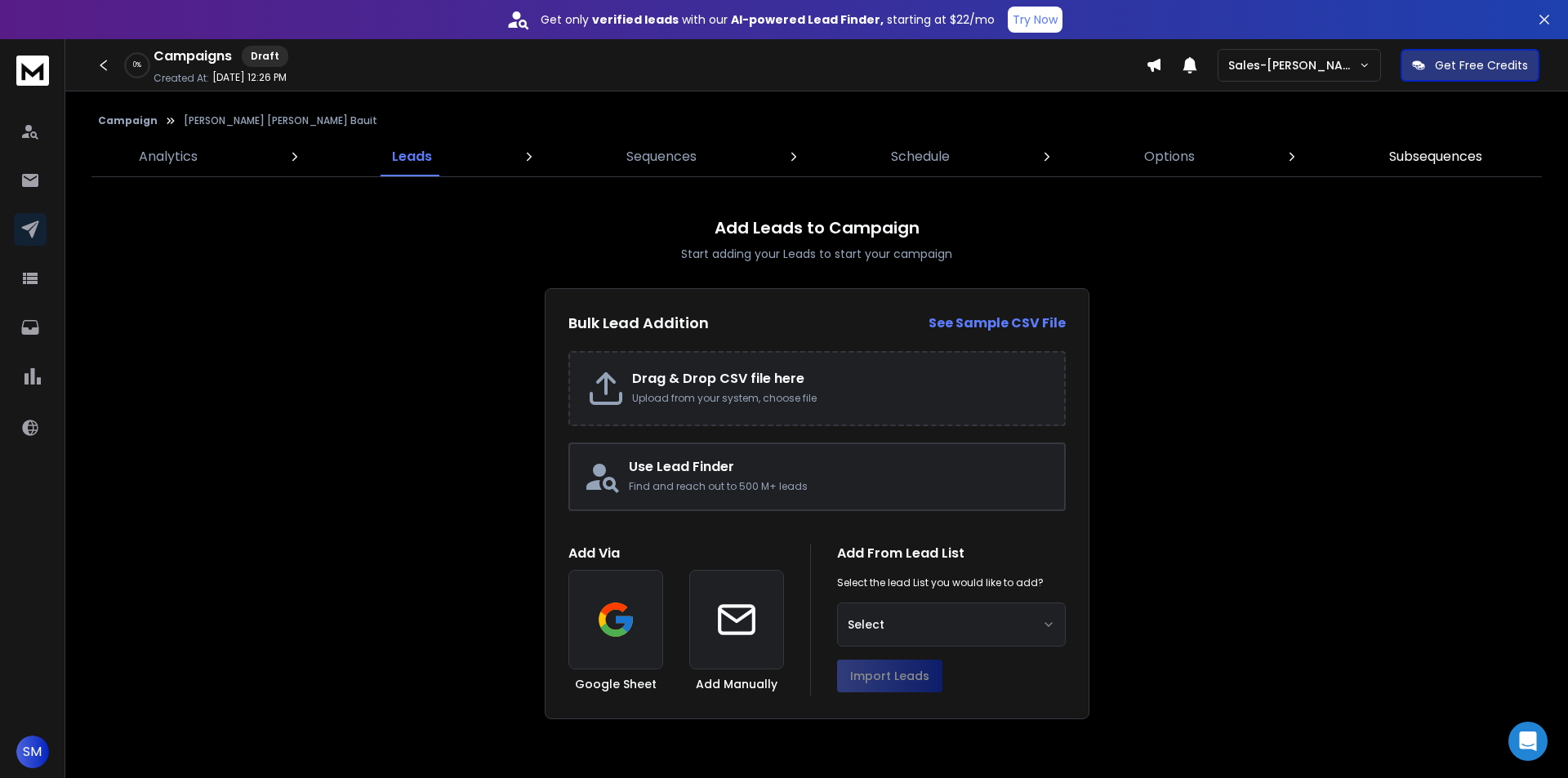
click at [1437, 156] on p "Subsequences" at bounding box center [1435, 156] width 94 height 19
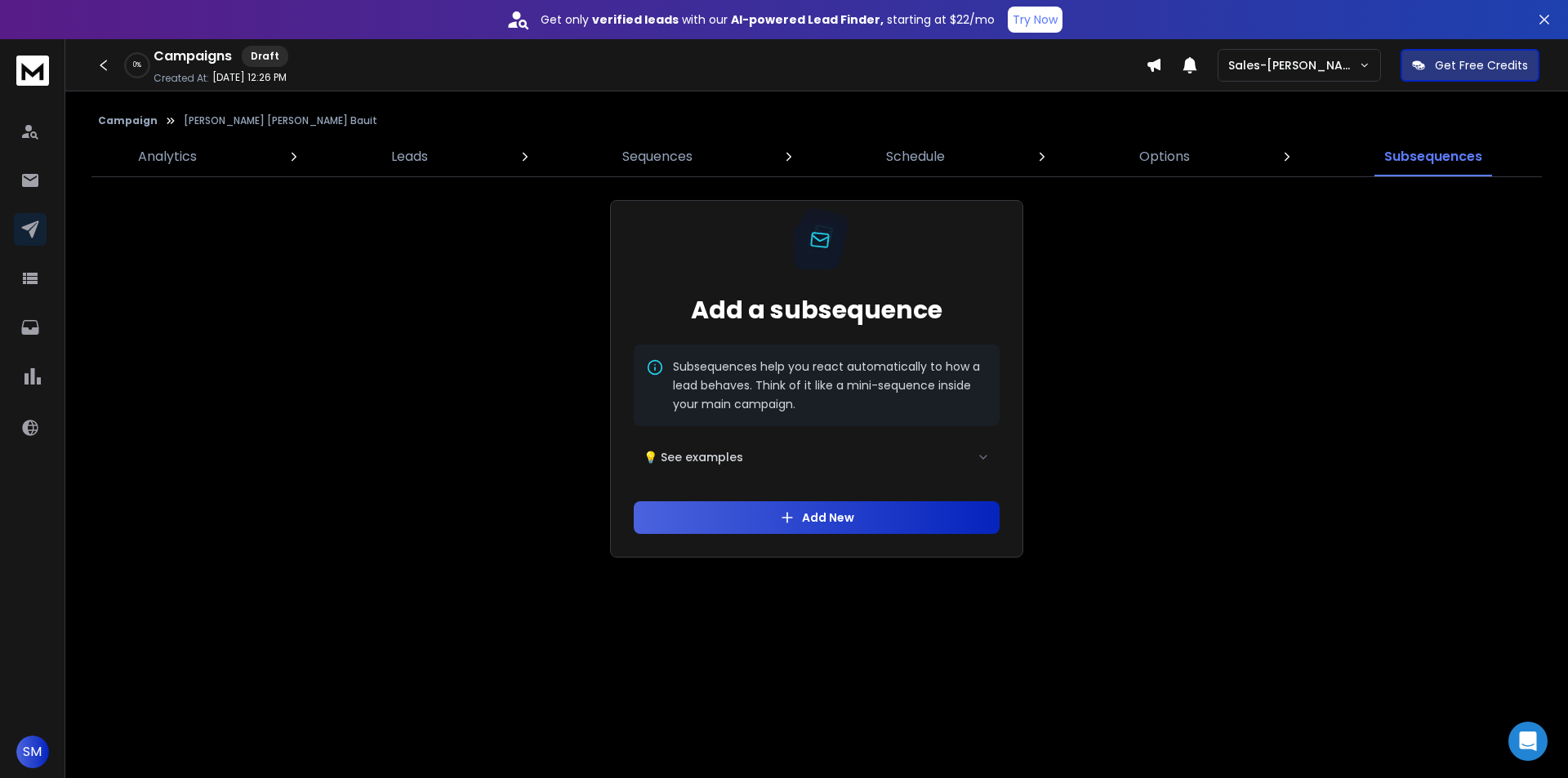
click at [1245, 150] on div "Analytics Leads Sequences Schedule Options Subsequences" at bounding box center [810, 156] width 1437 height 39
click at [1143, 149] on p "Options" at bounding box center [1164, 156] width 51 height 19
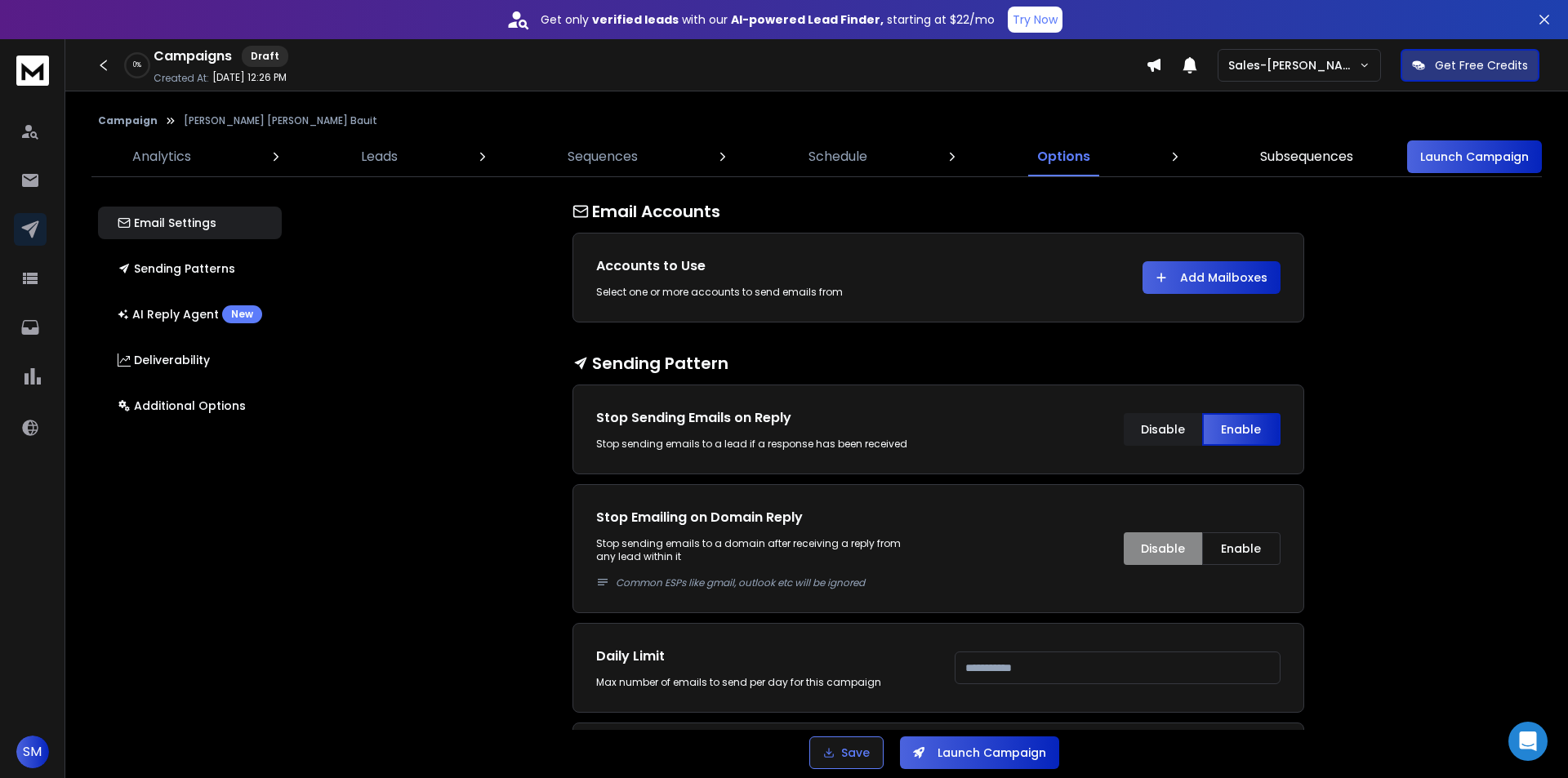
click at [1310, 148] on p "Subsequences" at bounding box center [1307, 156] width 94 height 19
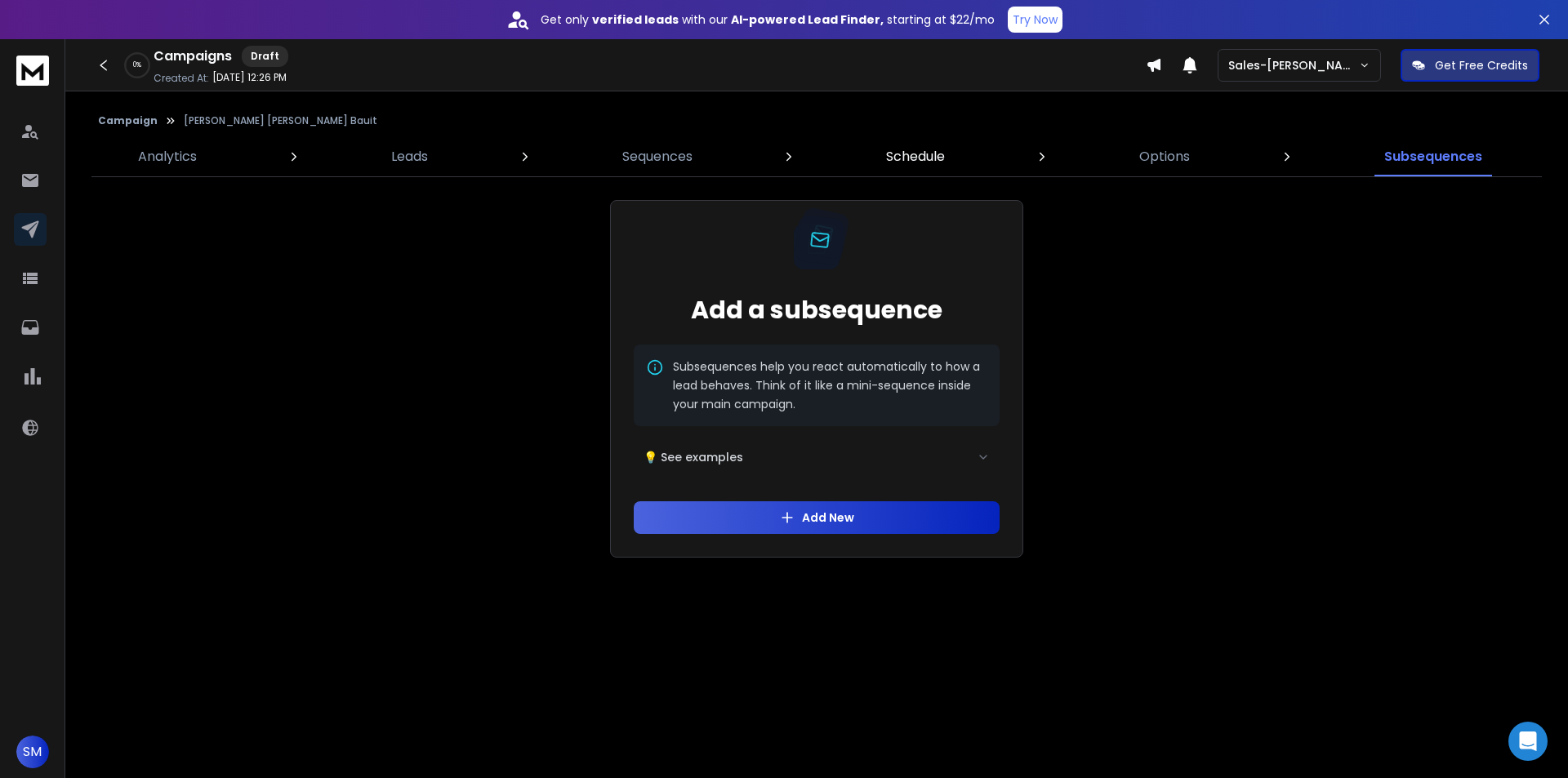
click at [900, 156] on p "Schedule" at bounding box center [915, 156] width 59 height 19
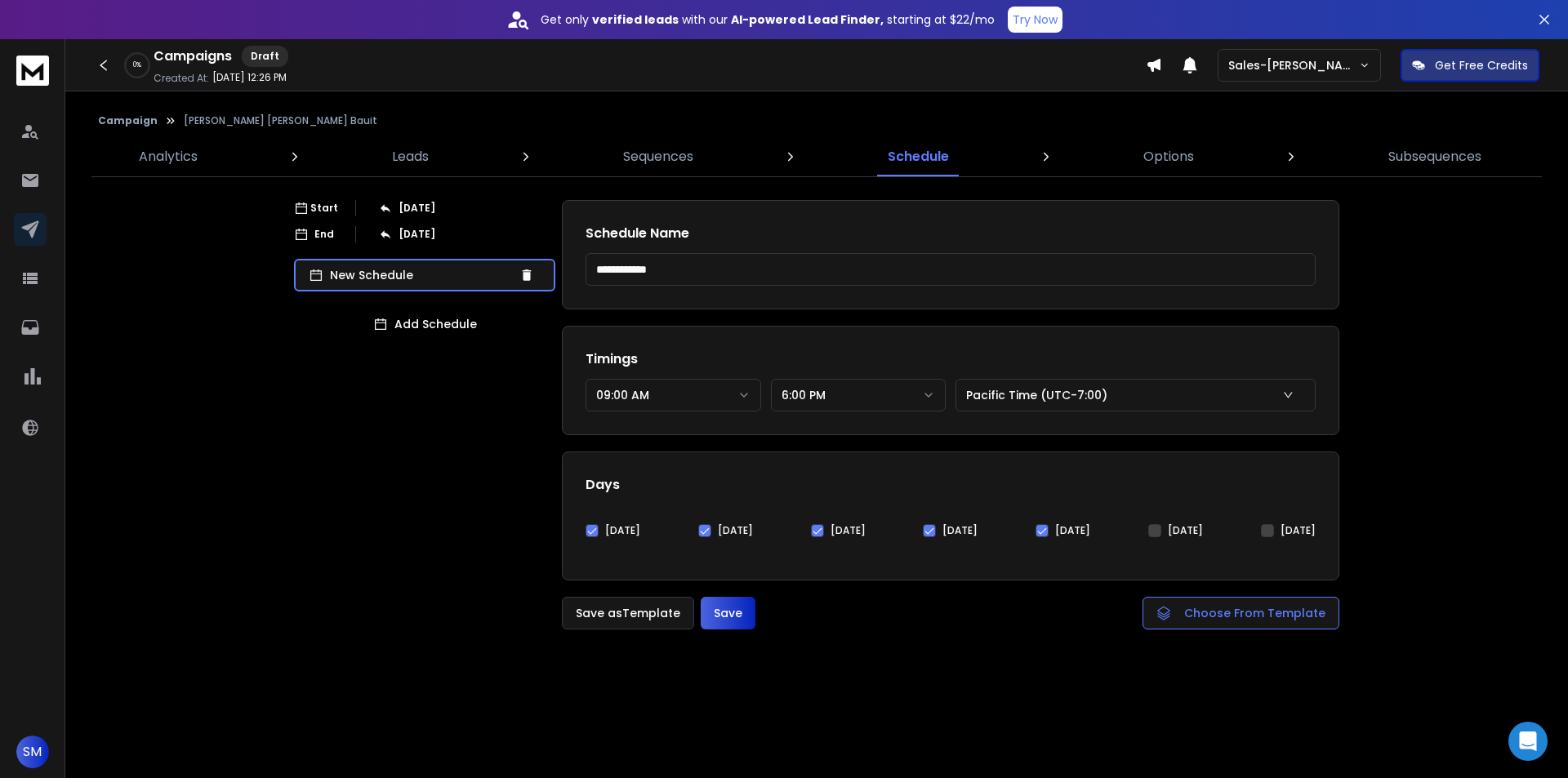
click at [672, 136] on div "Campaign [PERSON_NAME] [PERSON_NAME] Bauit Analytics Leads Sequences Schedule O…" at bounding box center [816, 142] width 1450 height 69
click at [677, 154] on p "Sequences" at bounding box center [658, 156] width 70 height 19
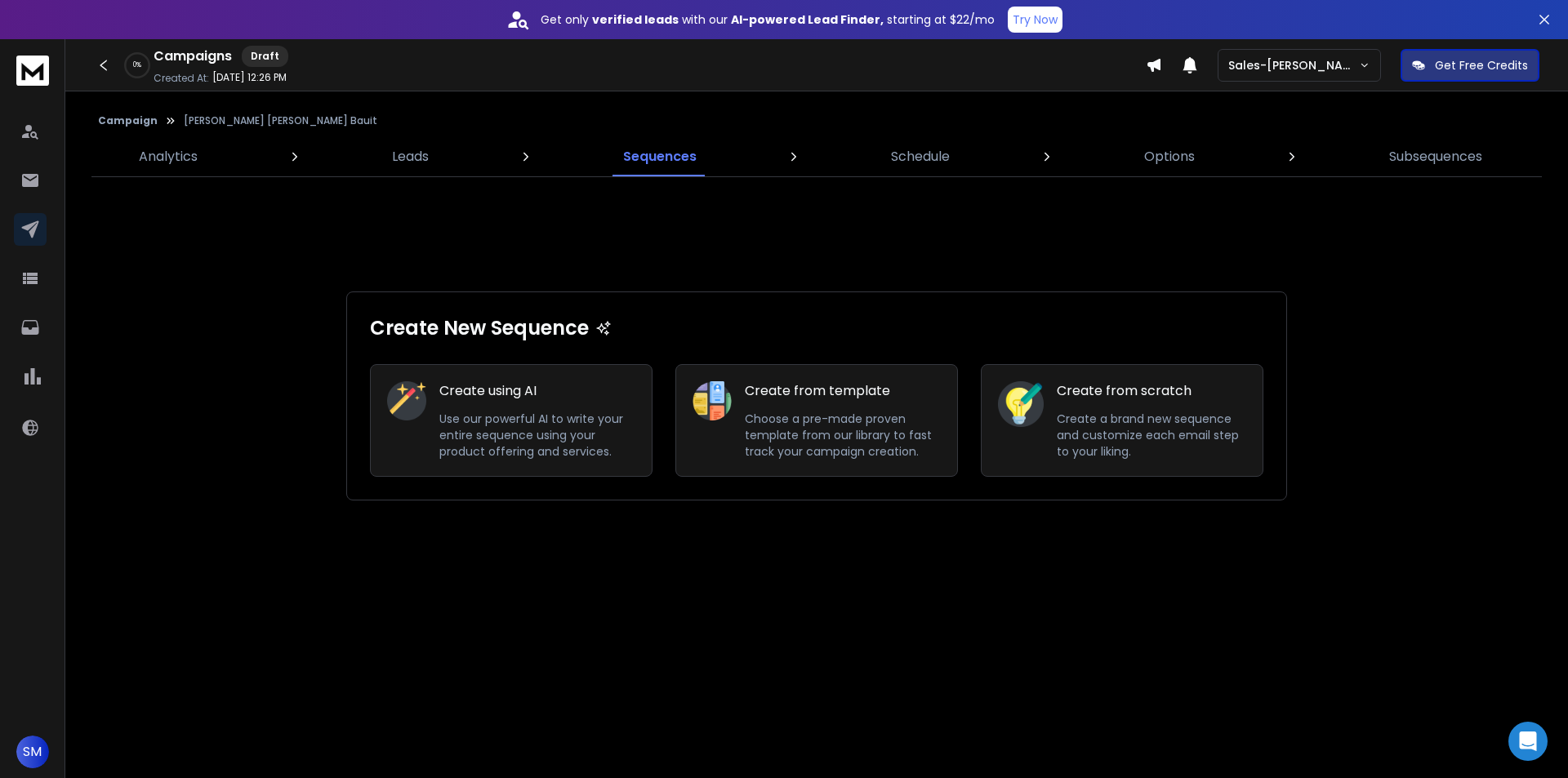
click at [865, 395] on h1 "Create from template" at bounding box center [843, 391] width 196 height 19
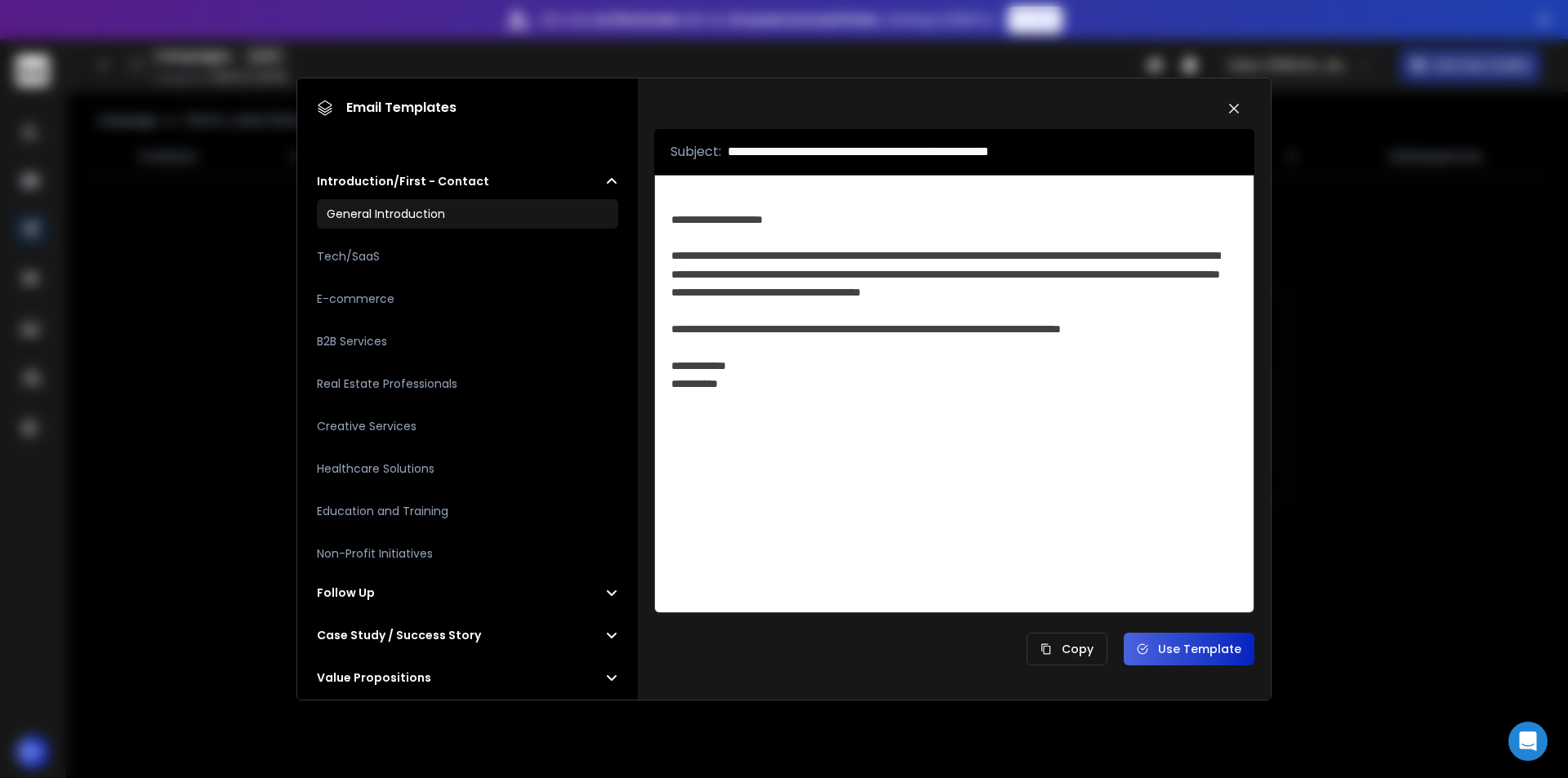
click at [1225, 103] on div at bounding box center [954, 108] width 600 height 41
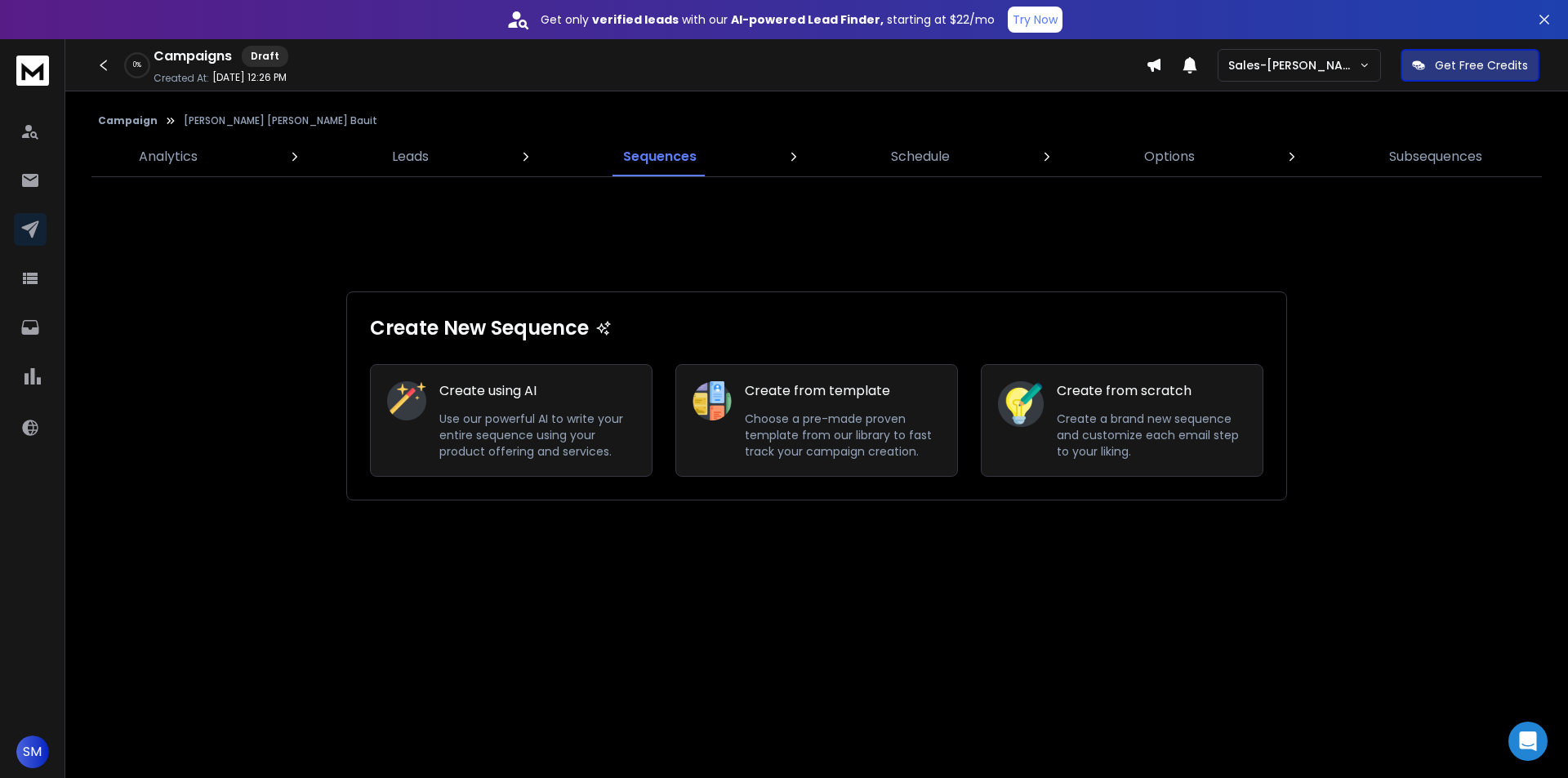
click at [871, 403] on div "Create from template Choose a pre-made proven template from our library to fast…" at bounding box center [843, 420] width 196 height 79
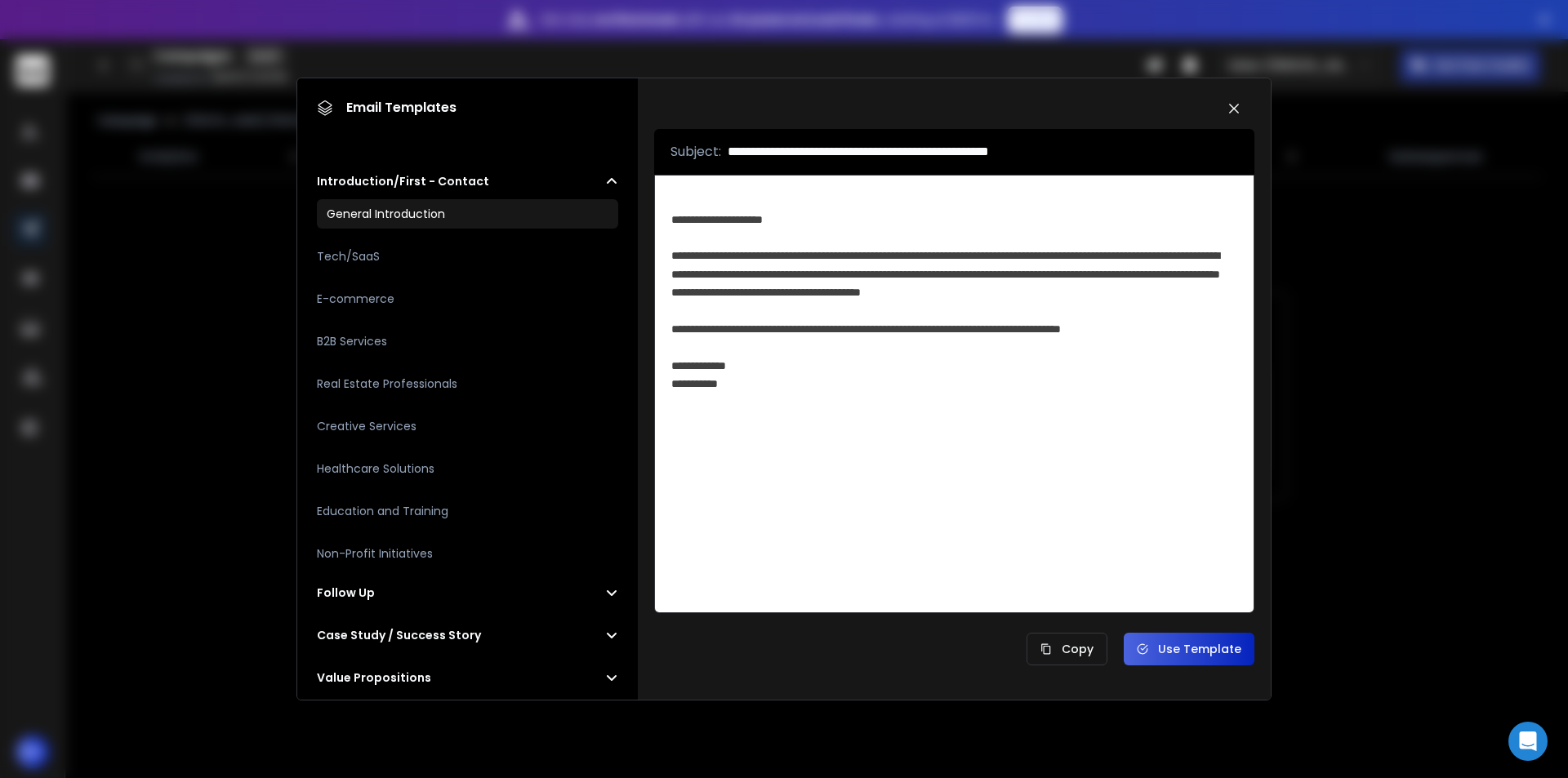
drag, startPoint x: 765, startPoint y: 356, endPoint x: 736, endPoint y: 332, distance: 37.6
click at [719, 320] on p "**********" at bounding box center [954, 293] width 566 height 201
drag, startPoint x: 743, startPoint y: 392, endPoint x: 822, endPoint y: 364, distance: 83.8
click at [817, 364] on p "**********" at bounding box center [954, 293] width 566 height 201
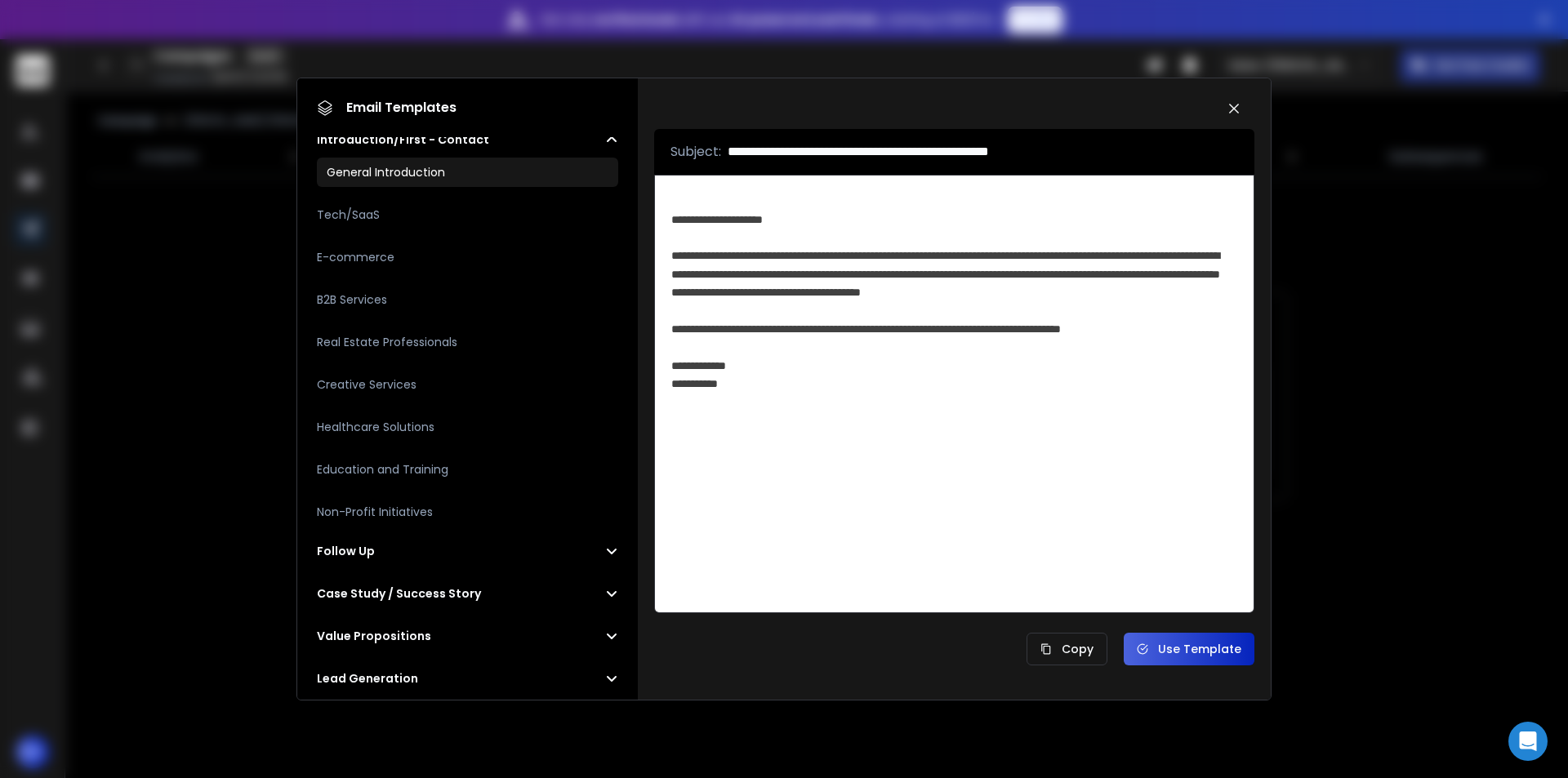
scroll to position [65, 0]
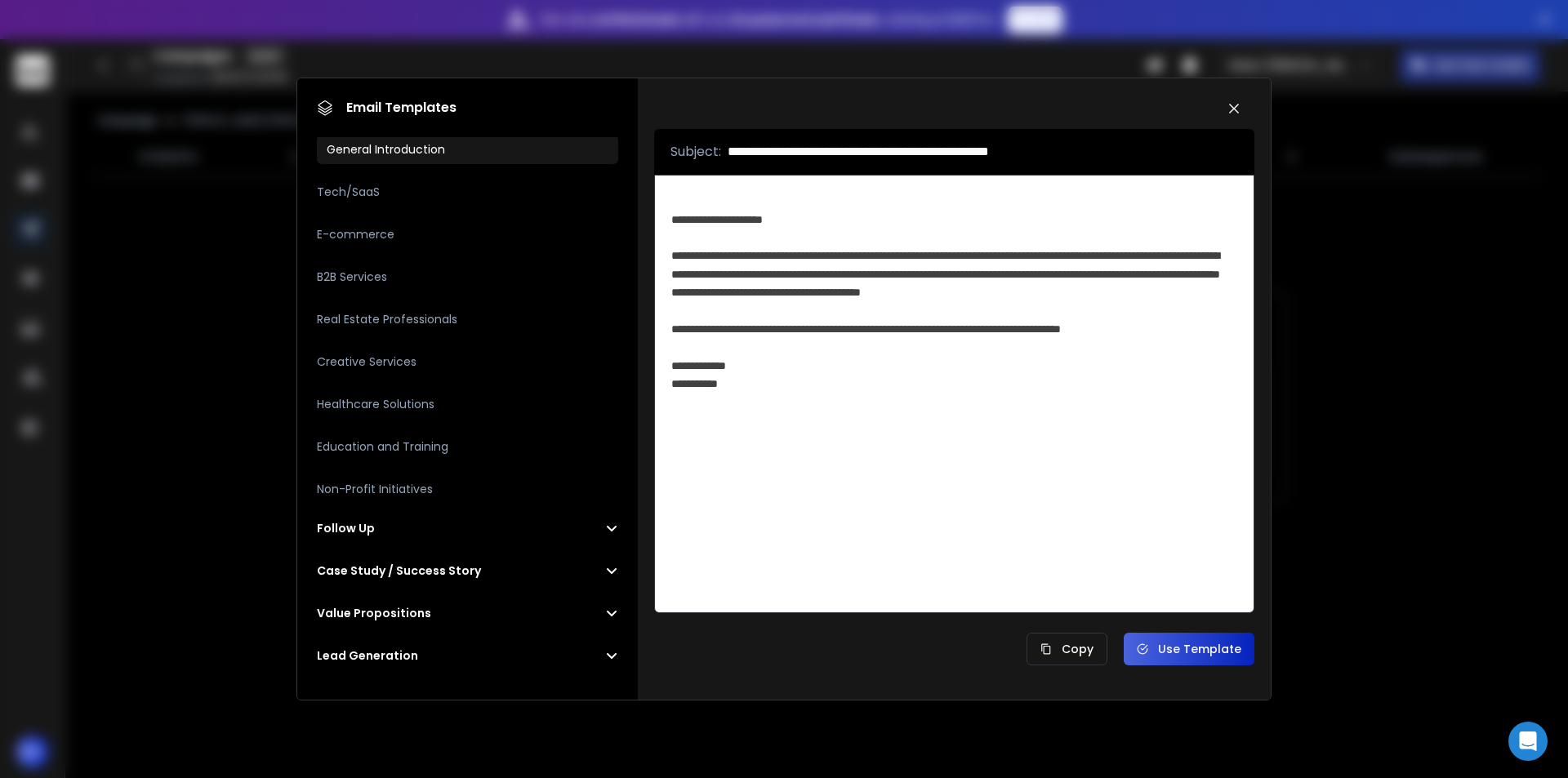
click at [1230, 107] on icon at bounding box center [1233, 108] width 15 height 15
